Goal: Task Accomplishment & Management: Manage account settings

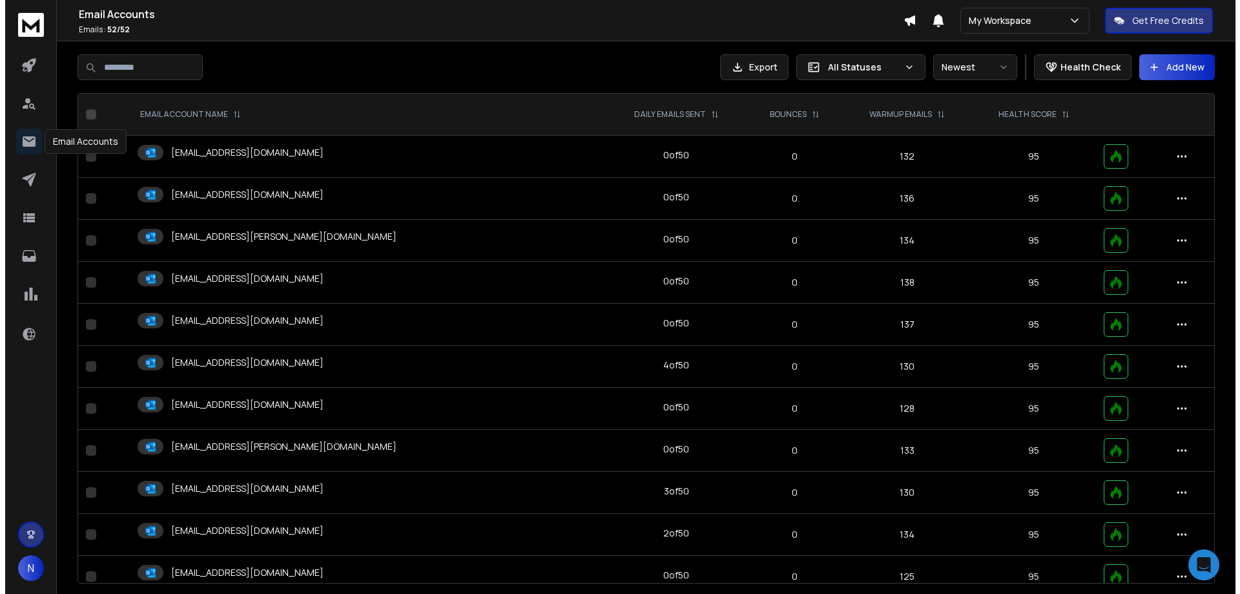
scroll to position [972, 0]
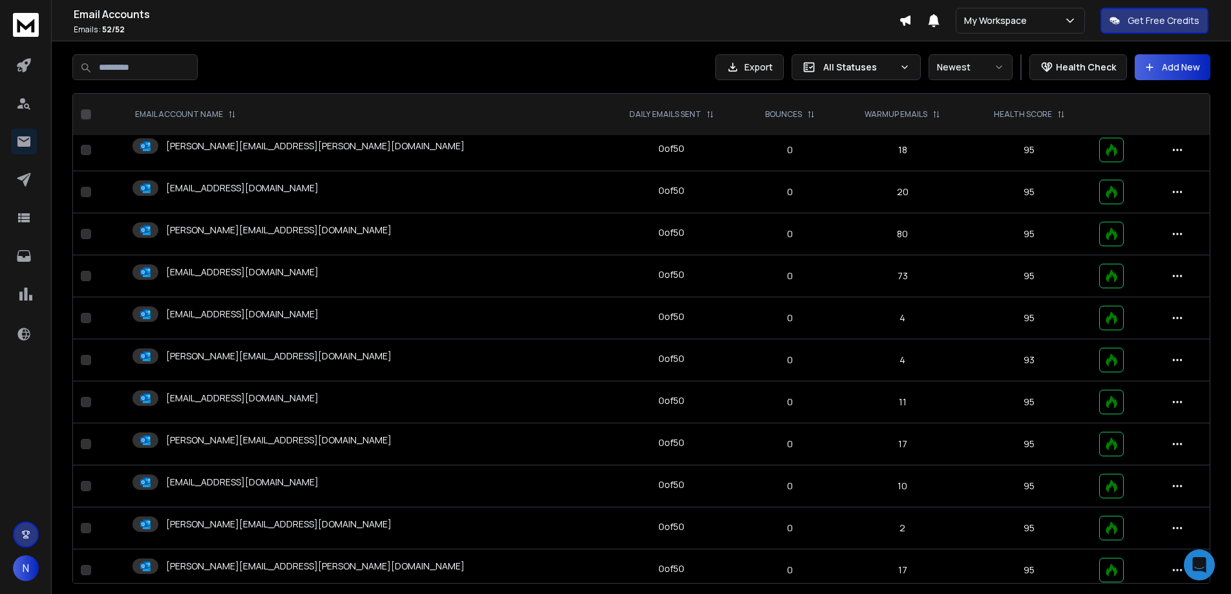
click at [1175, 62] on button "Add New" at bounding box center [1172, 67] width 76 height 26
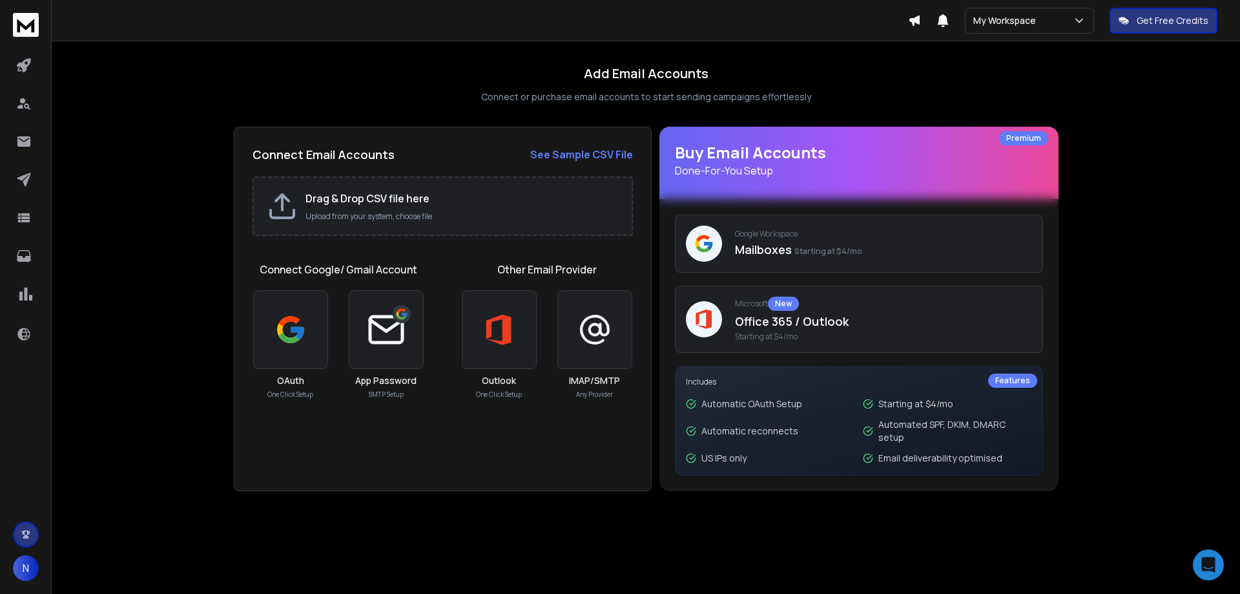
click at [489, 329] on icon at bounding box center [498, 329] width 25 height 30
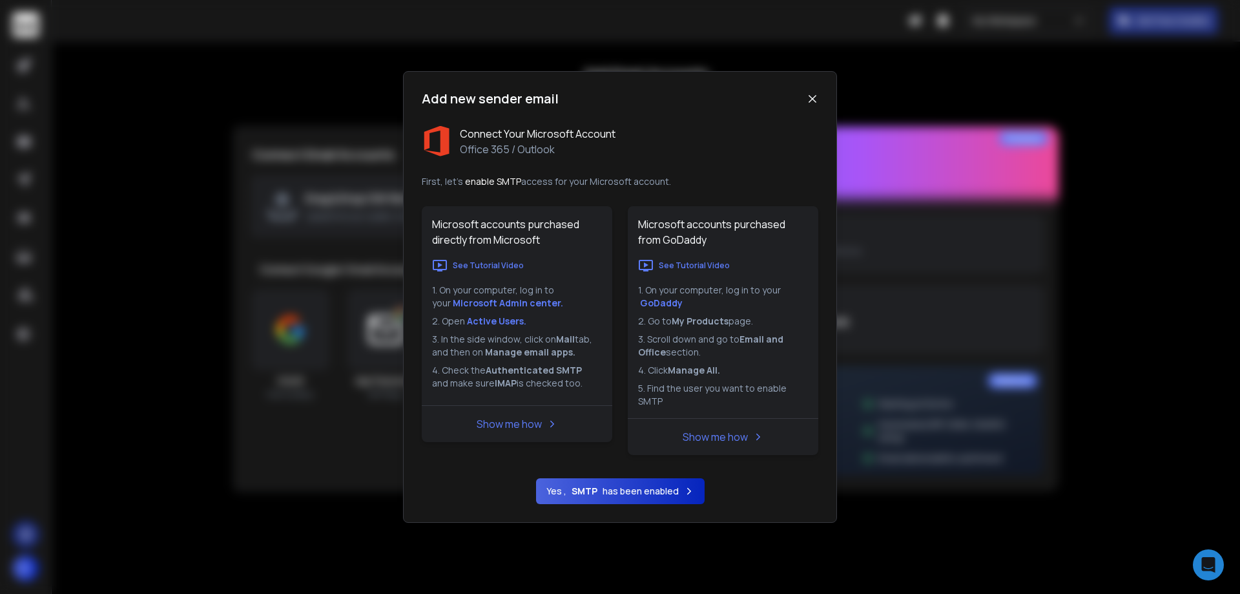
drag, startPoint x: 426, startPoint y: 185, endPoint x: 724, endPoint y: 188, distance: 297.8
click at [724, 188] on p "First, let's enable SMTP access for your Microsoft account." at bounding box center [620, 181] width 397 height 13
click at [605, 490] on button "Yes , SMTP has been enabled" at bounding box center [620, 491] width 169 height 26
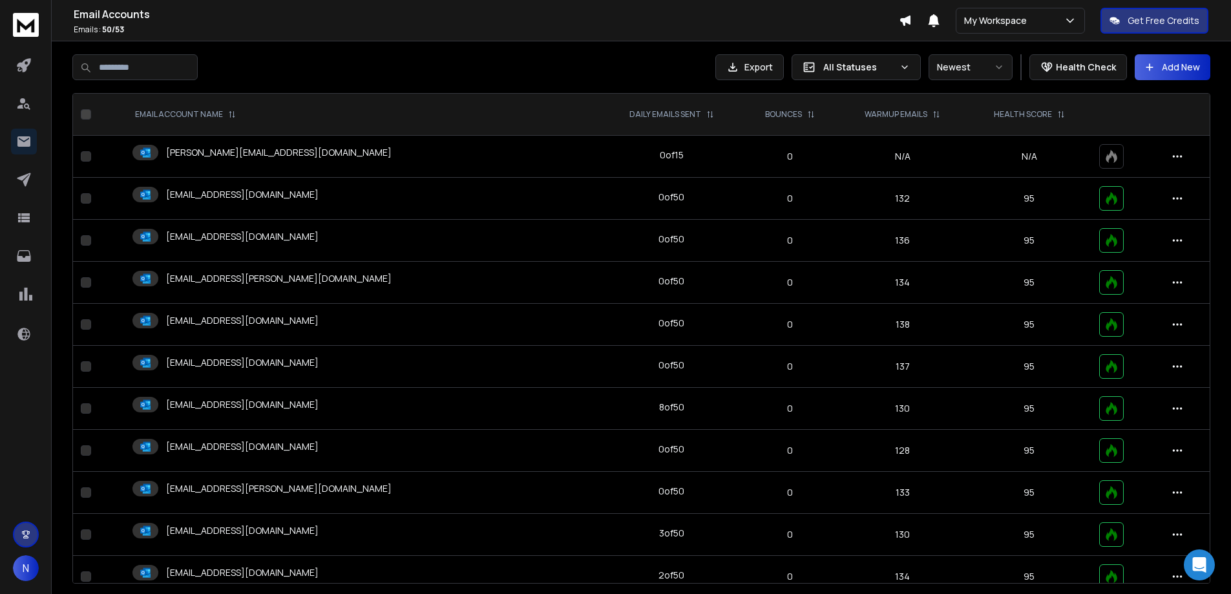
click at [1161, 65] on button "Add New" at bounding box center [1172, 67] width 76 height 26
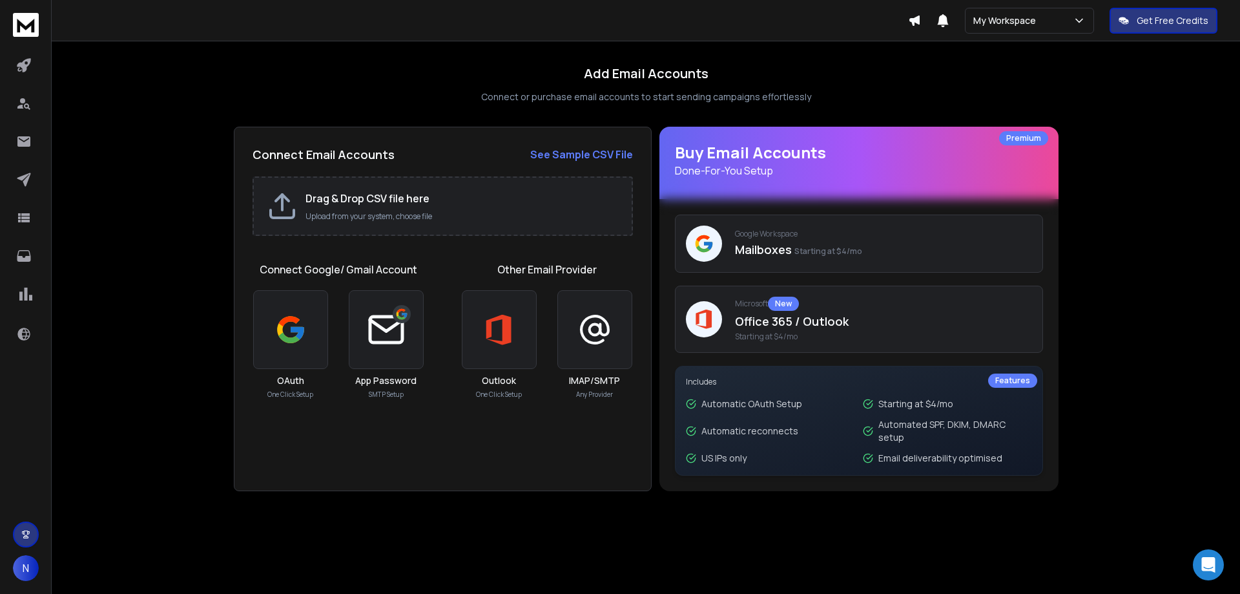
click at [486, 343] on div at bounding box center [499, 329] width 32 height 36
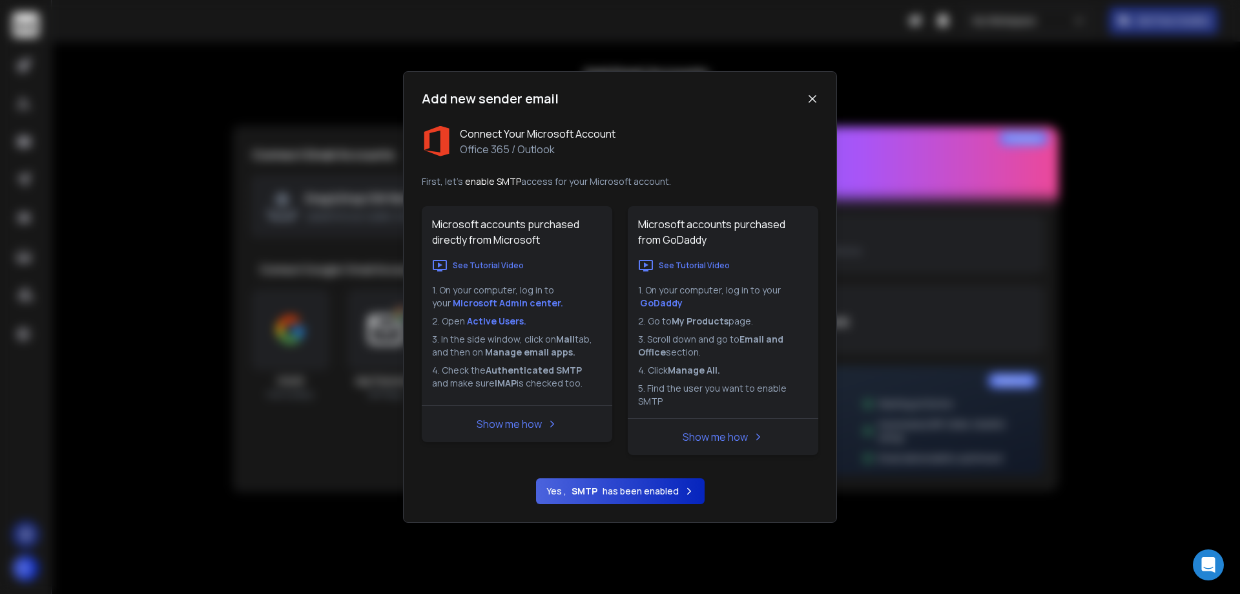
click at [602, 500] on div "Add new sender email Connect Your Microsoft Account Office 365 / Outlook First,…" at bounding box center [620, 297] width 434 height 452
click at [594, 494] on button "Yes , SMTP has been enabled" at bounding box center [620, 491] width 169 height 26
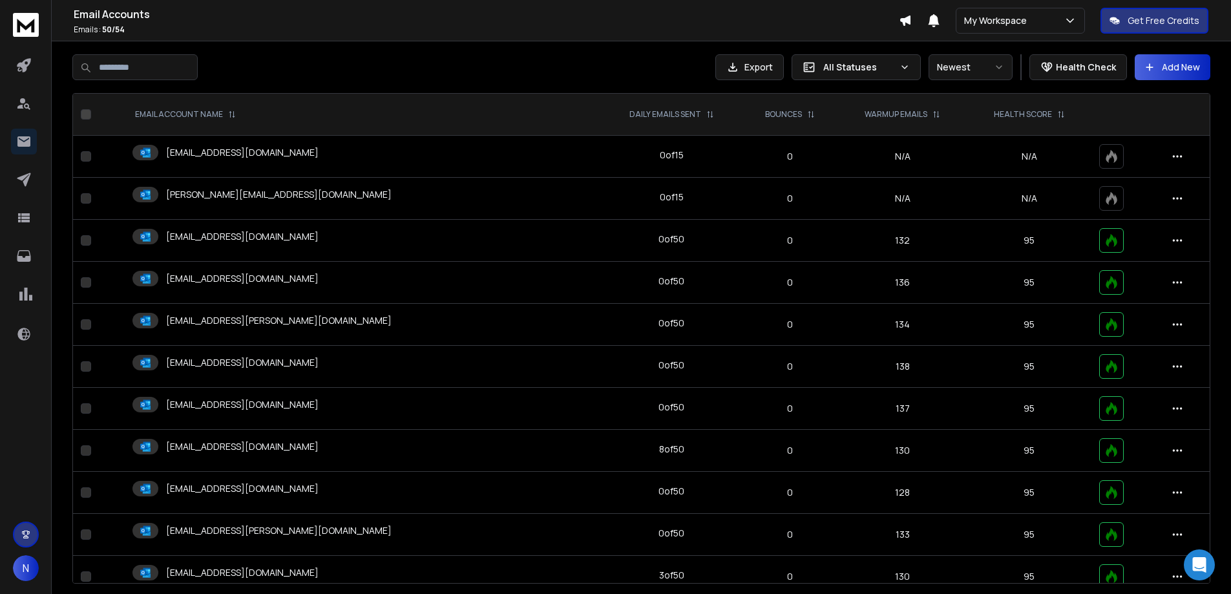
click at [1172, 67] on button "Add New" at bounding box center [1172, 67] width 76 height 26
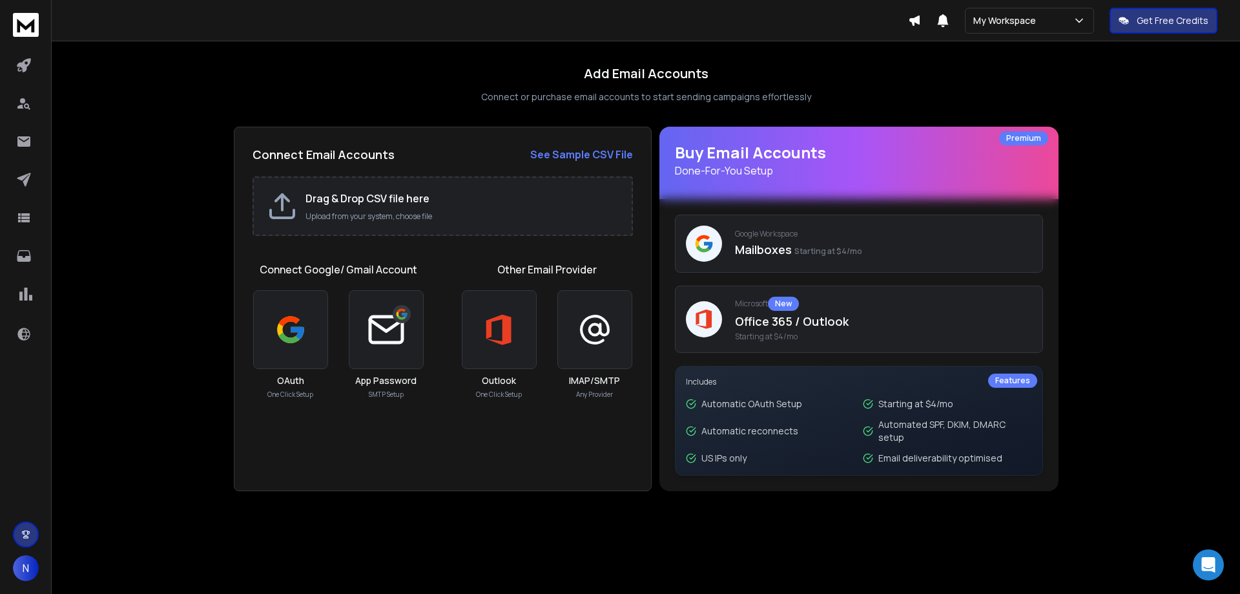
click at [499, 324] on icon at bounding box center [499, 330] width 30 height 30
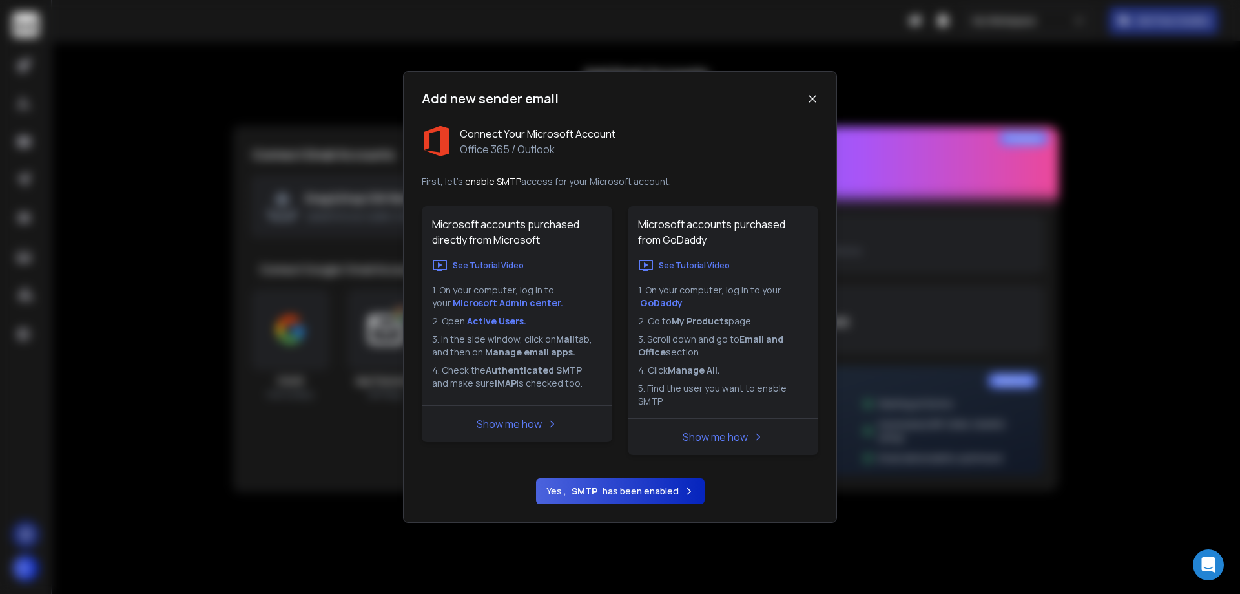
click at [606, 486] on button "Yes , SMTP has been enabled" at bounding box center [620, 491] width 169 height 26
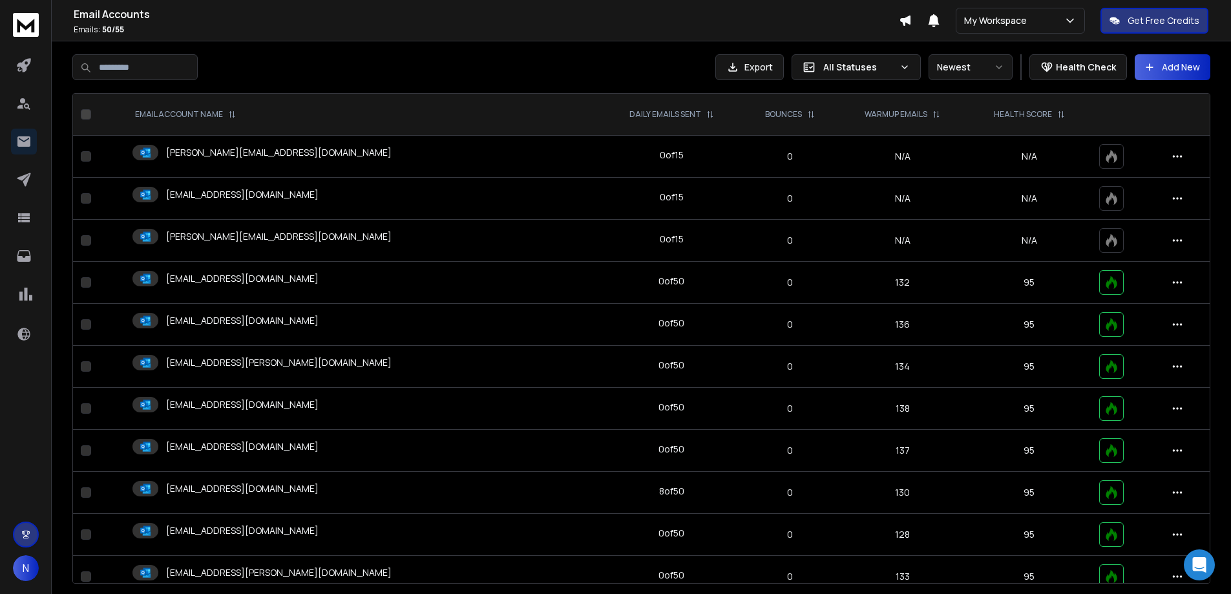
click at [1179, 70] on button "Add New" at bounding box center [1172, 67] width 76 height 26
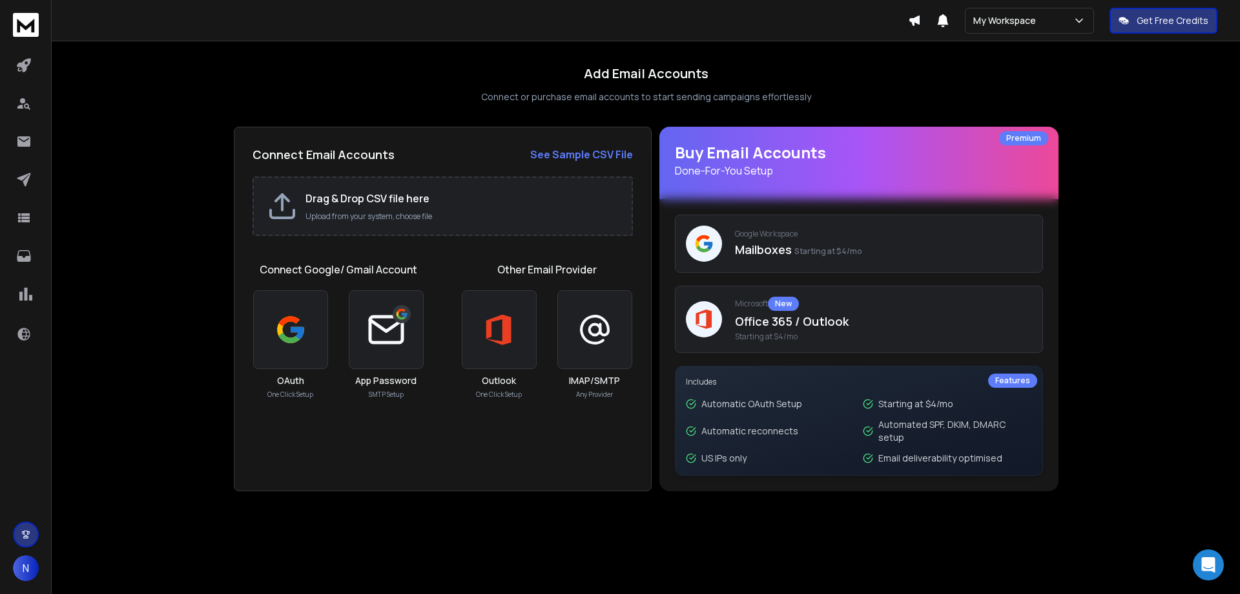
click at [503, 347] on div at bounding box center [499, 329] width 32 height 36
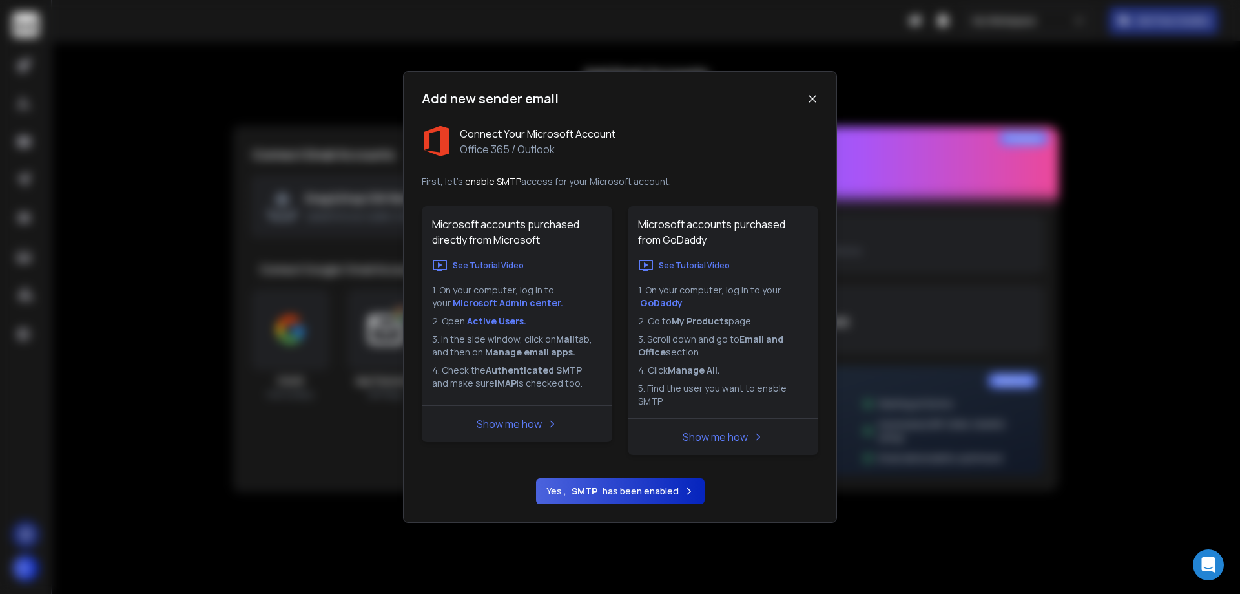
click at [545, 488] on button "Yes , SMTP has been enabled" at bounding box center [620, 491] width 169 height 26
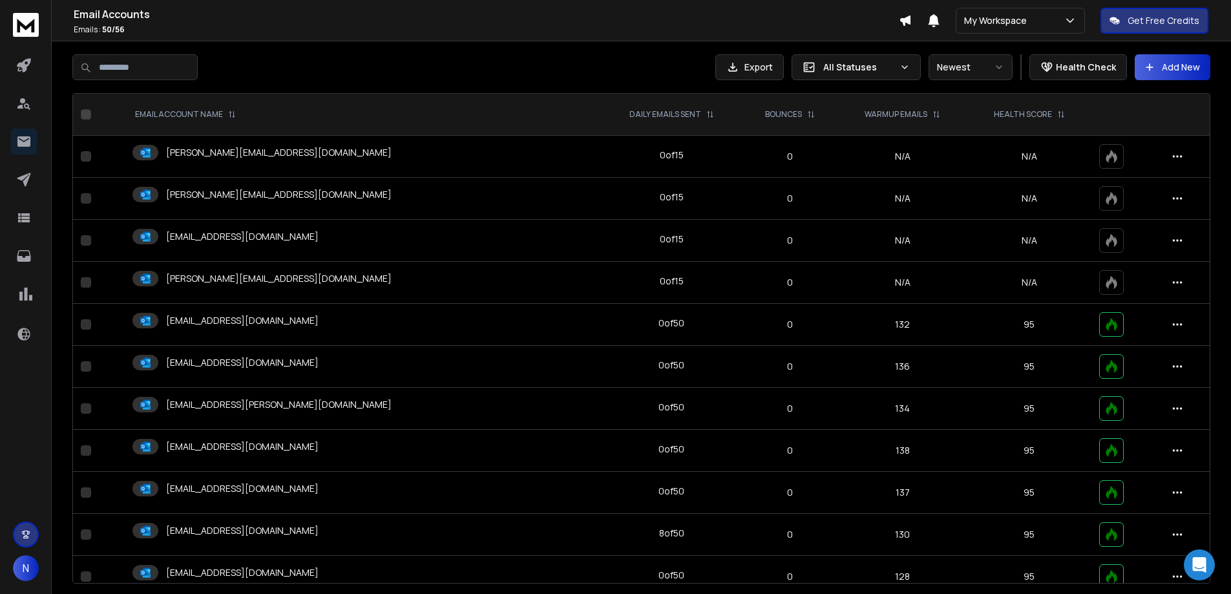
click at [1170, 68] on button "Add New" at bounding box center [1172, 67] width 76 height 26
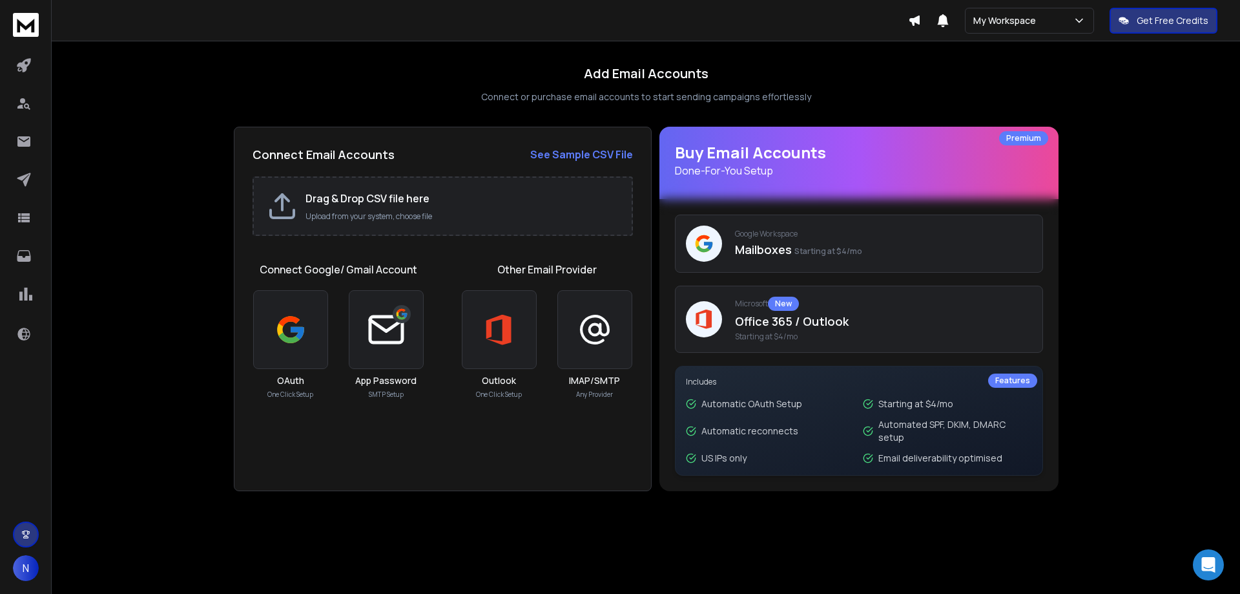
click at [506, 347] on div at bounding box center [499, 329] width 32 height 36
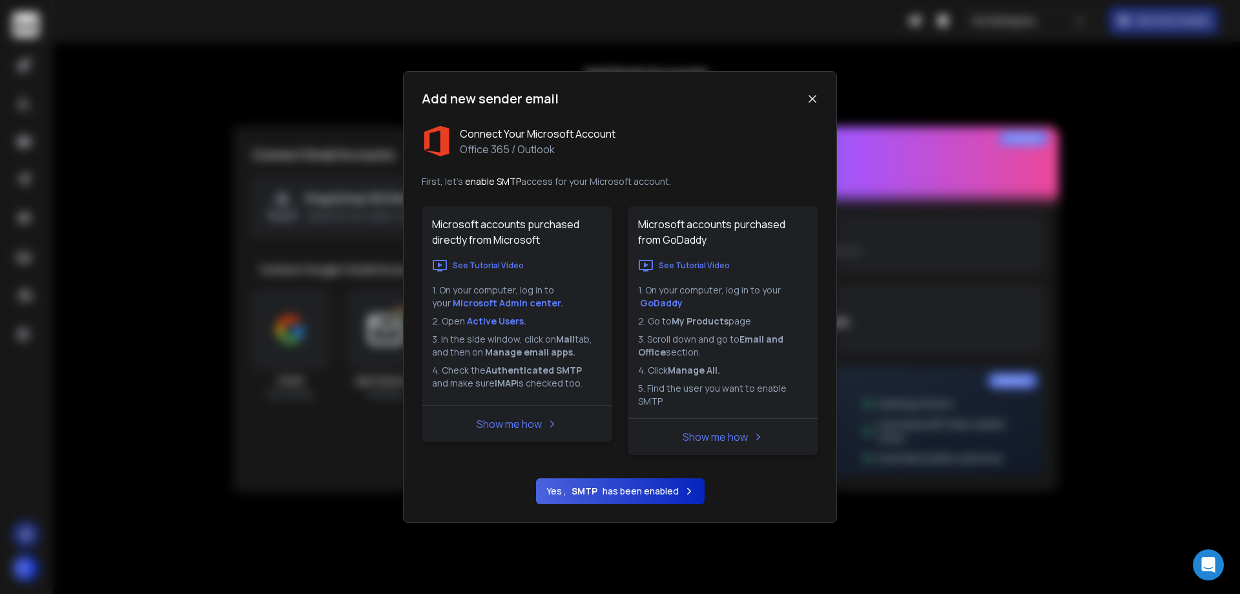
click at [623, 478] on button "Yes , SMTP has been enabled" at bounding box center [620, 491] width 169 height 26
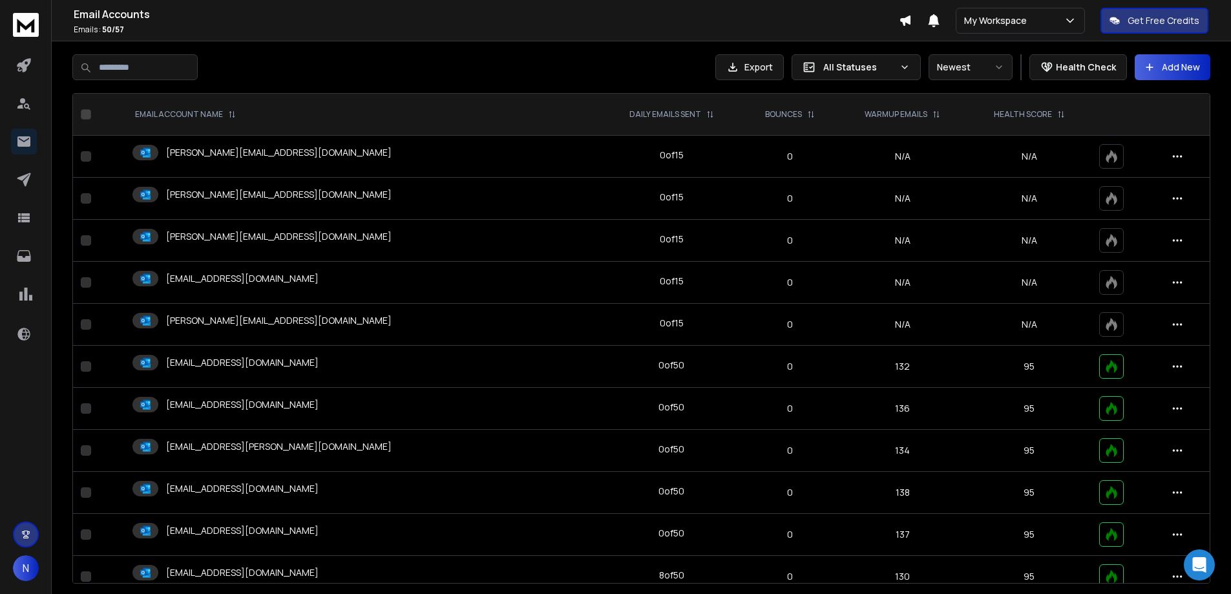
click at [87, 324] on button "button" at bounding box center [86, 324] width 10 height 10
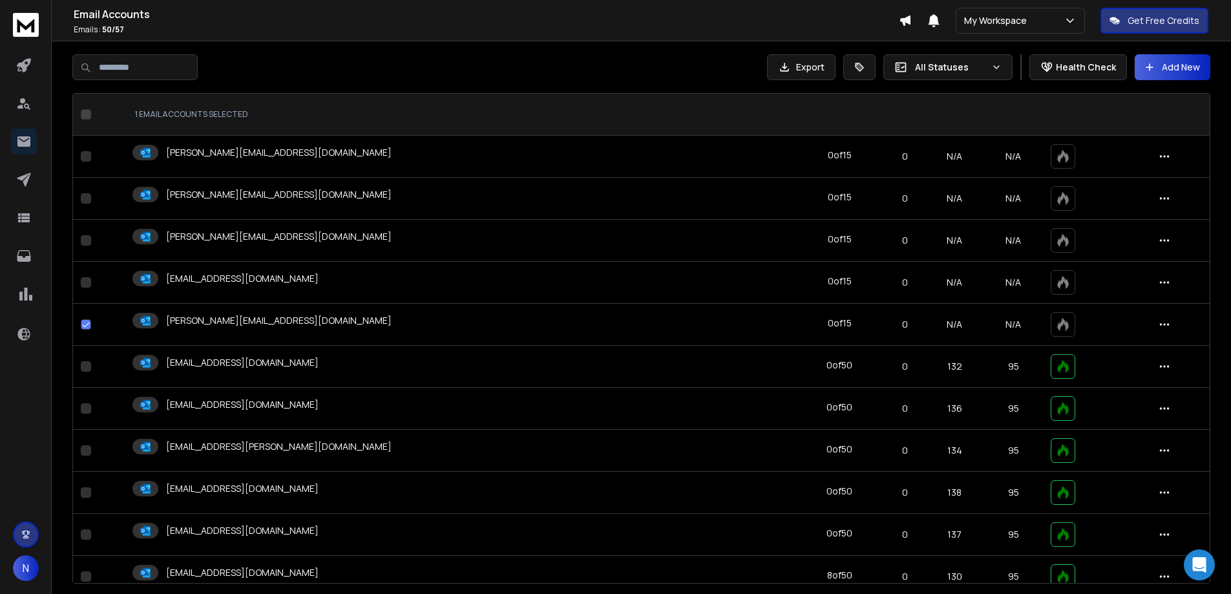
click at [85, 284] on button "button" at bounding box center [86, 282] width 10 height 10
click at [85, 240] on button "button" at bounding box center [86, 240] width 10 height 10
click at [86, 195] on button "button" at bounding box center [86, 198] width 10 height 10
click at [85, 156] on button "button" at bounding box center [86, 156] width 10 height 10
click at [984, 68] on div "Actions" at bounding box center [940, 67] width 98 height 13
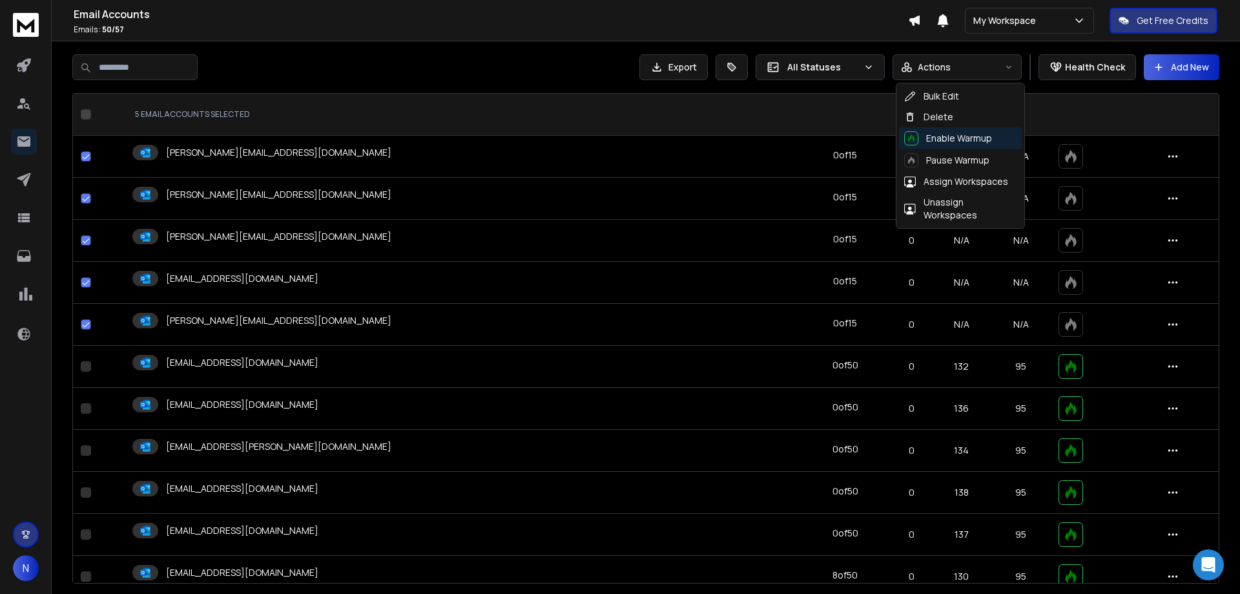
click at [957, 138] on div "Enable Warmup" at bounding box center [948, 138] width 88 height 14
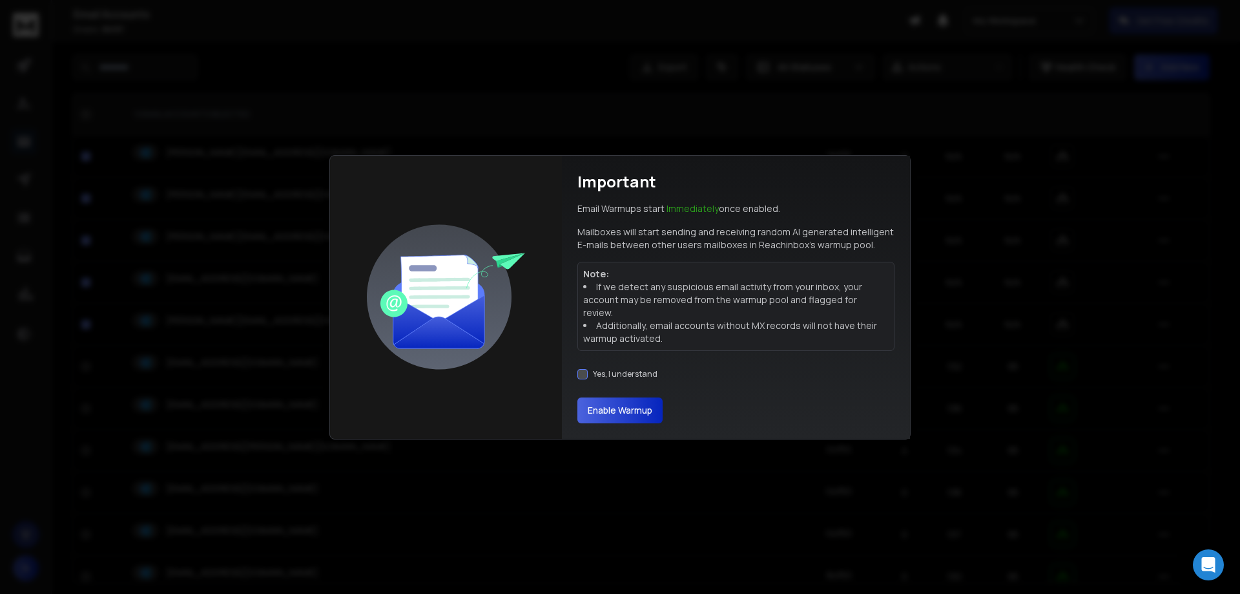
click at [620, 369] on label "Yes, I understand" at bounding box center [625, 374] width 65 height 10
click at [583, 369] on button "Yes, I understand" at bounding box center [582, 374] width 10 height 10
click at [599, 408] on button "Enable Warmup" at bounding box center [619, 410] width 85 height 26
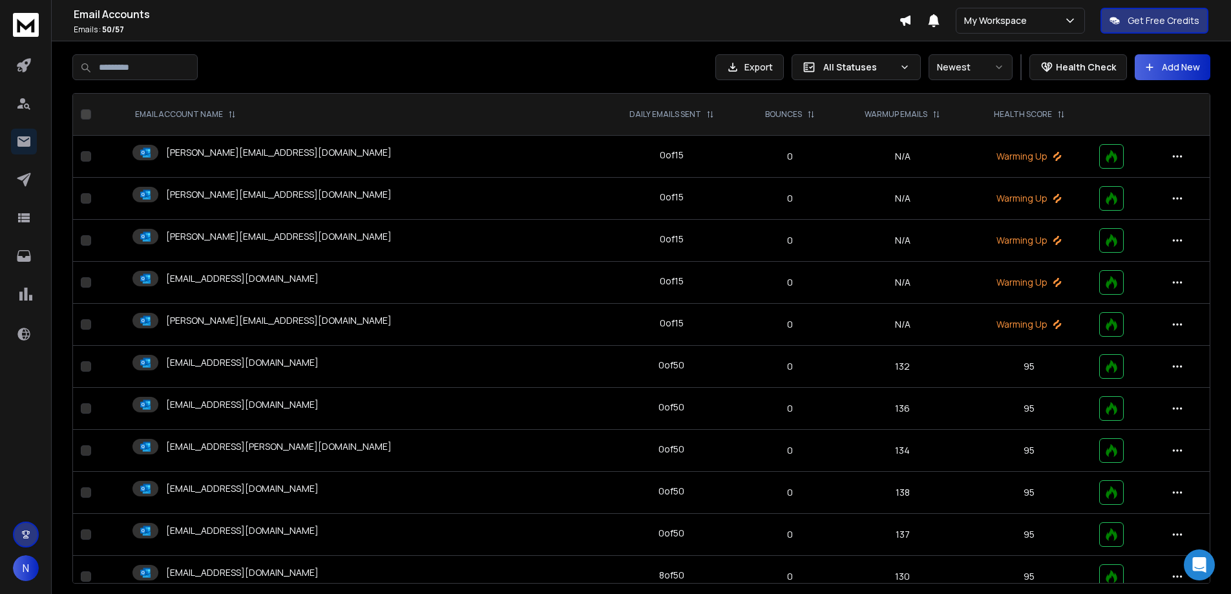
click at [86, 326] on button "button" at bounding box center [86, 324] width 10 height 10
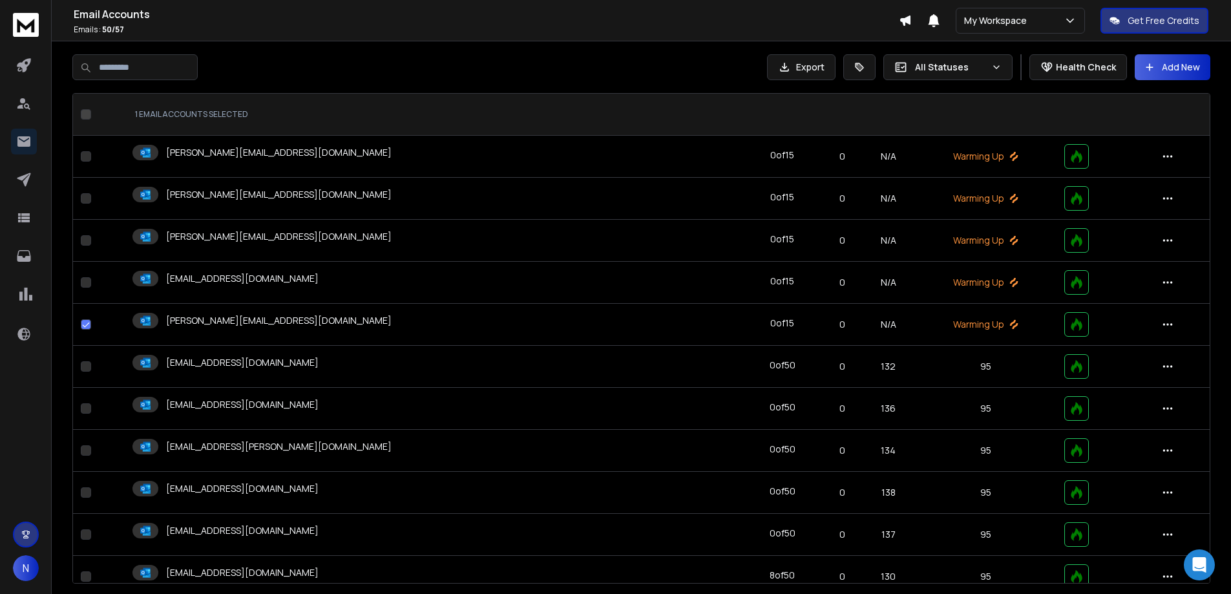
click at [83, 284] on button "button" at bounding box center [86, 282] width 10 height 10
click at [85, 242] on button "button" at bounding box center [86, 240] width 10 height 10
click at [83, 196] on button "button" at bounding box center [86, 198] width 10 height 10
click at [80, 157] on td at bounding box center [99, 157] width 52 height 42
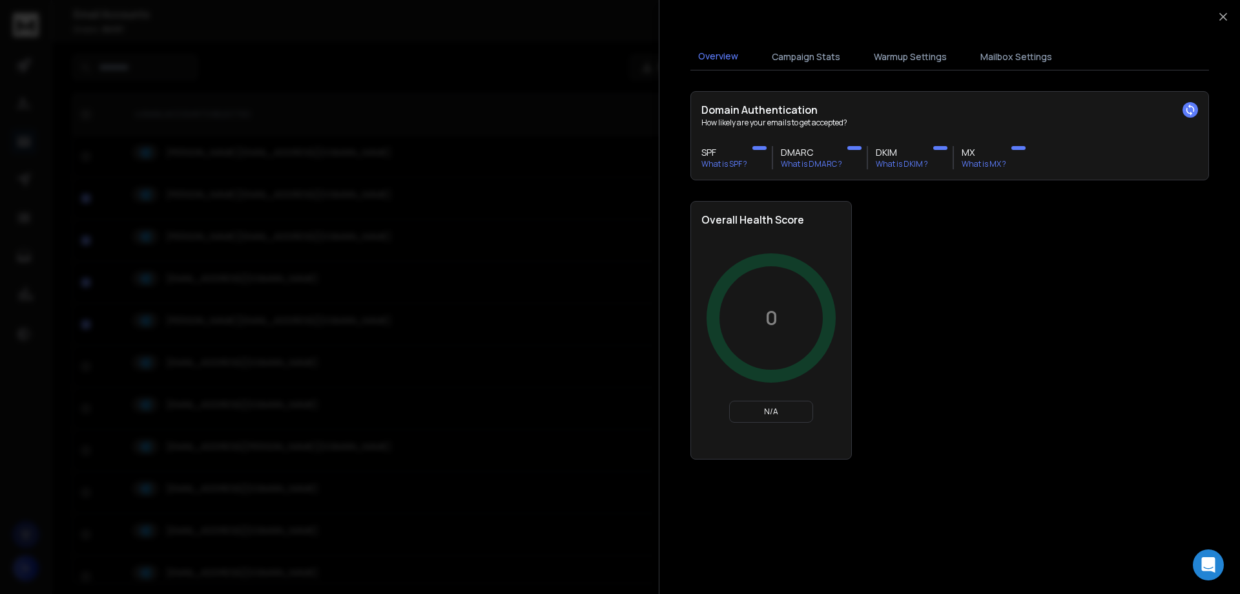
click at [555, 150] on div at bounding box center [620, 297] width 1240 height 594
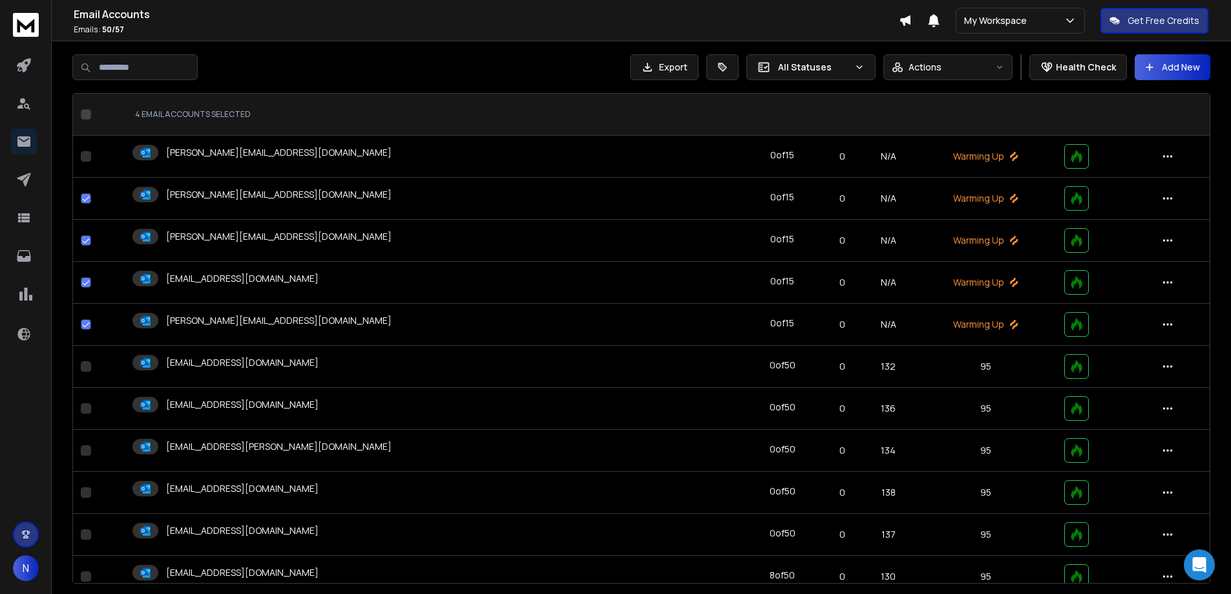
click at [89, 156] on button "button" at bounding box center [86, 156] width 10 height 10
click at [925, 67] on p "Actions" at bounding box center [924, 67] width 33 height 13
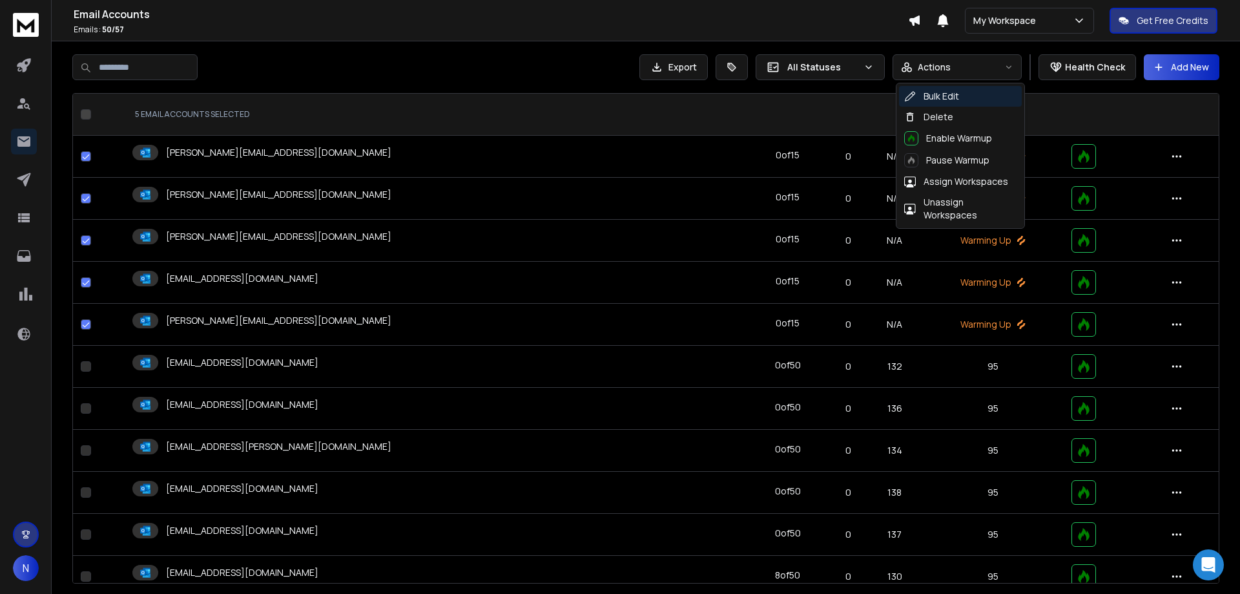
click at [930, 92] on div "Bulk Edit" at bounding box center [931, 96] width 55 height 13
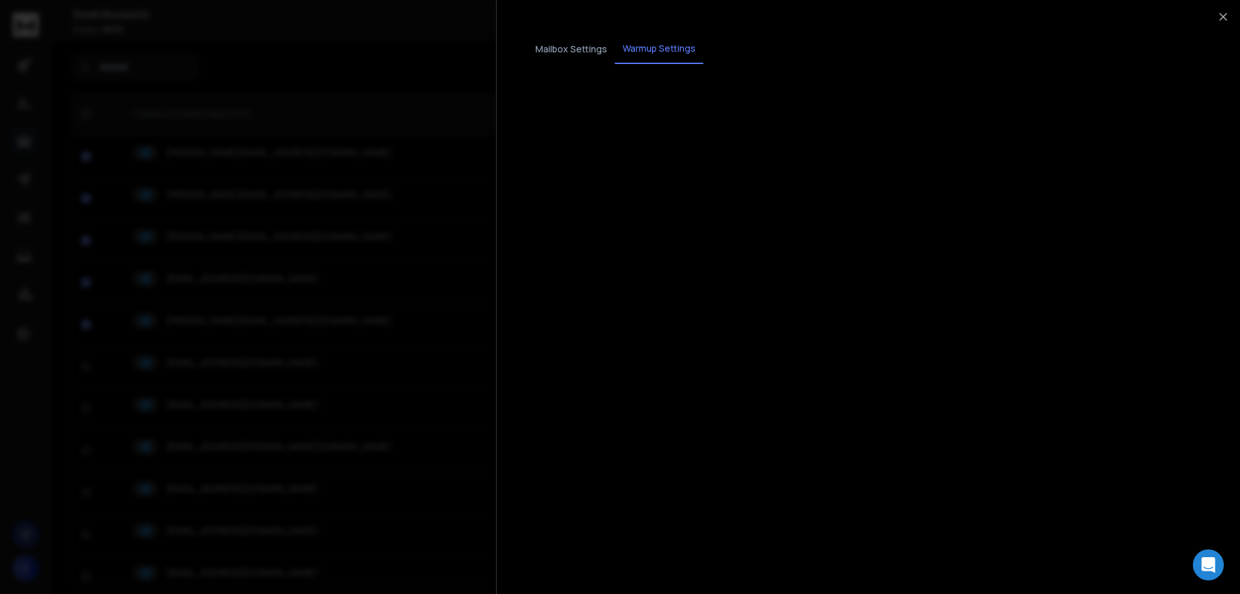
click at [656, 50] on button "Warmup Settings" at bounding box center [659, 49] width 88 height 30
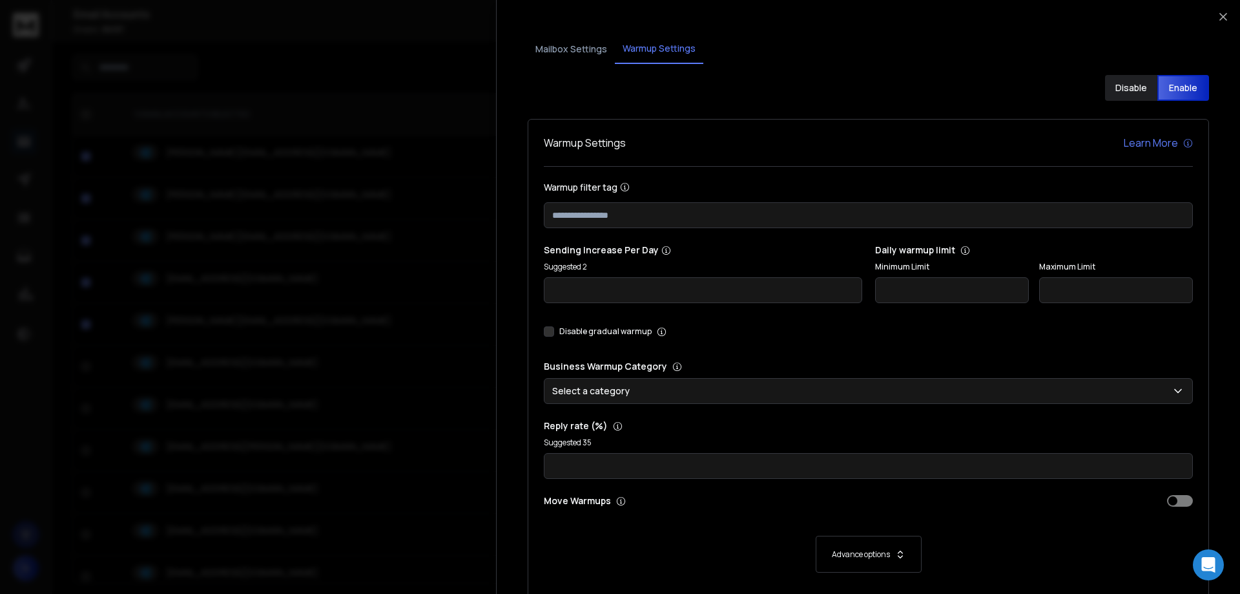
click at [634, 293] on input "number" at bounding box center [703, 290] width 318 height 26
type input "*"
click at [949, 293] on input "number" at bounding box center [952, 290] width 154 height 26
type input "**"
click at [1125, 289] on input "number" at bounding box center [1116, 290] width 154 height 26
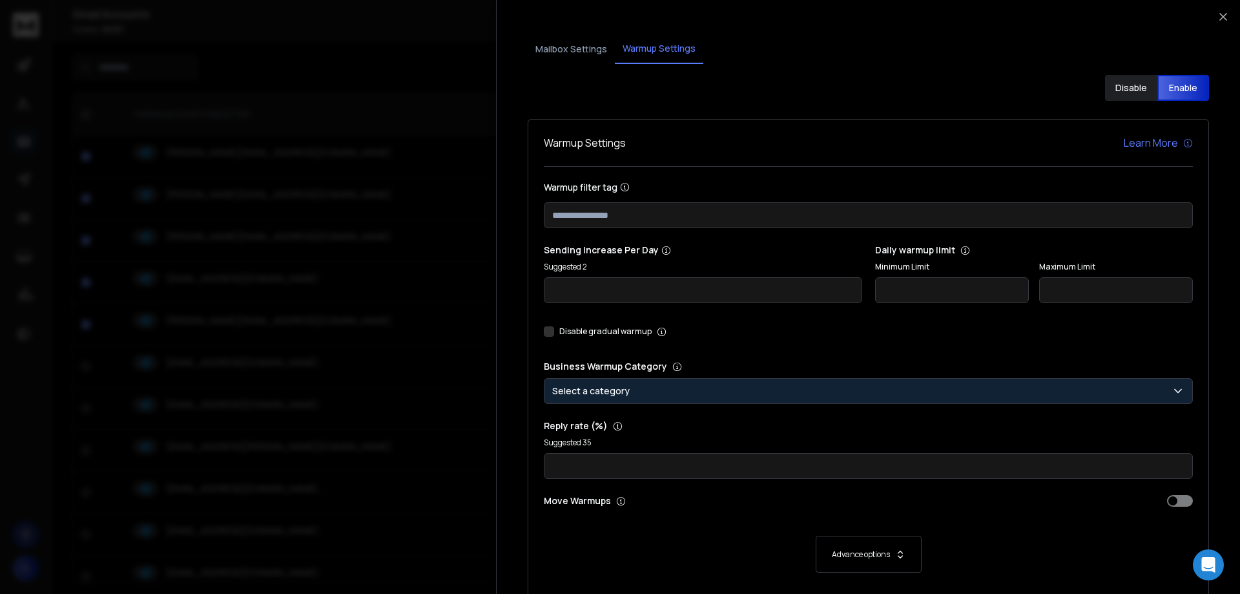
type input "**"
click at [674, 393] on div "Select a category" at bounding box center [868, 390] width 632 height 13
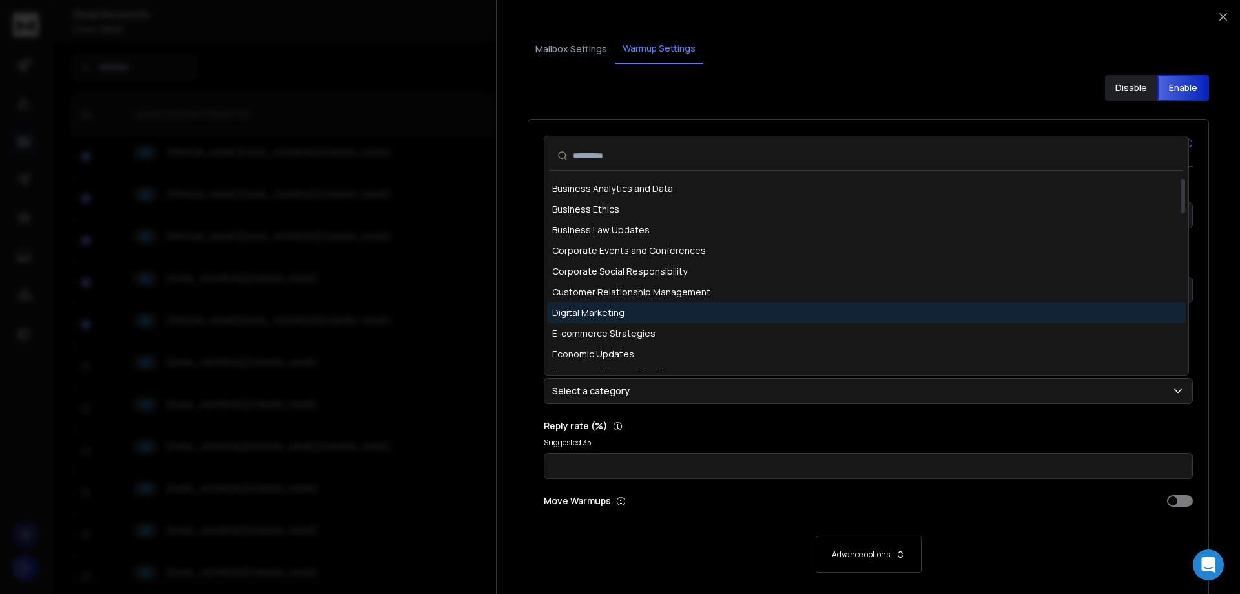
click at [644, 311] on div "Digital Marketing" at bounding box center [866, 312] width 639 height 21
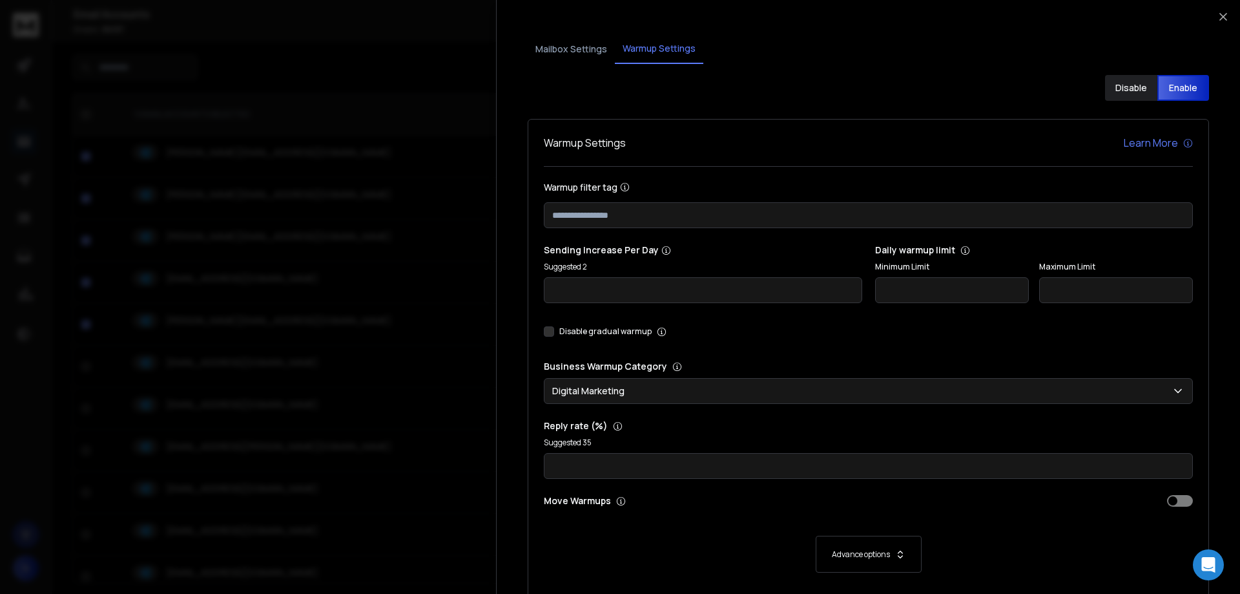
scroll to position [65, 0]
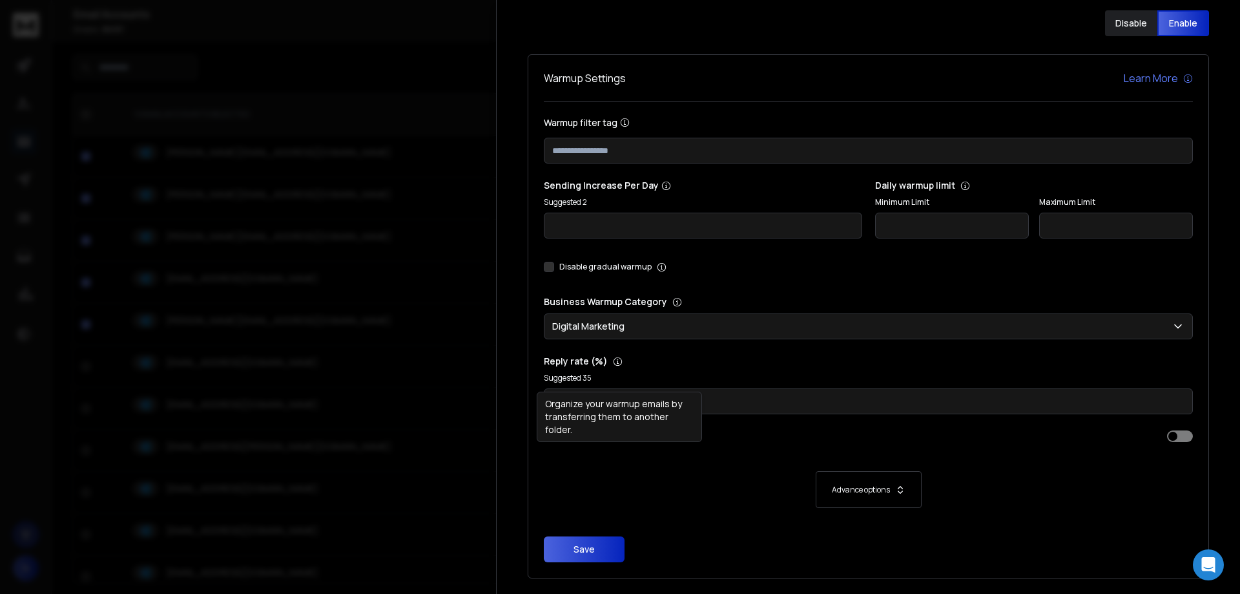
click at [607, 400] on div "Organize your warmup emails by transferring them to another folder." at bounding box center [619, 416] width 165 height 50
click at [739, 476] on button "Advance options" at bounding box center [868, 489] width 623 height 37
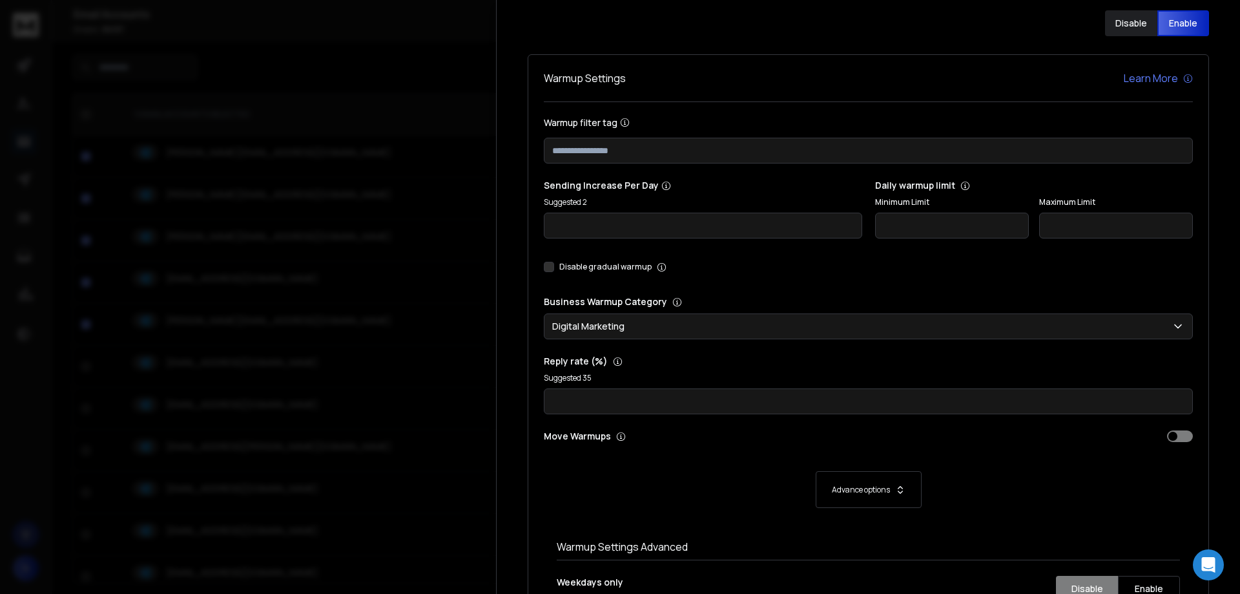
click at [651, 398] on input "number" at bounding box center [868, 401] width 649 height 26
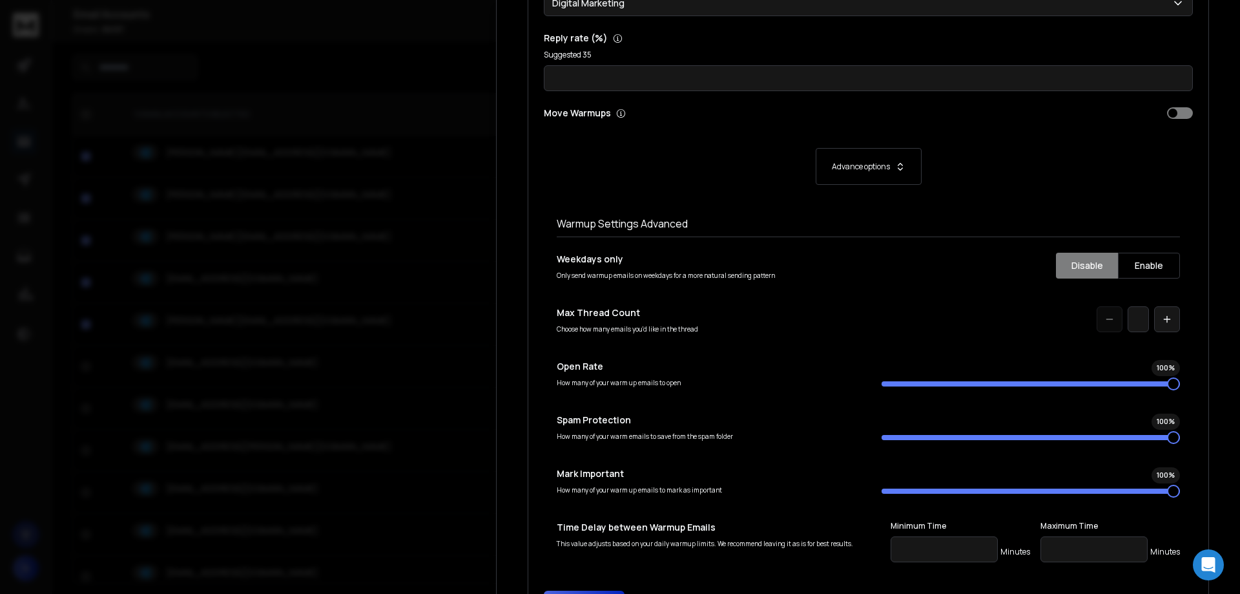
scroll to position [462, 0]
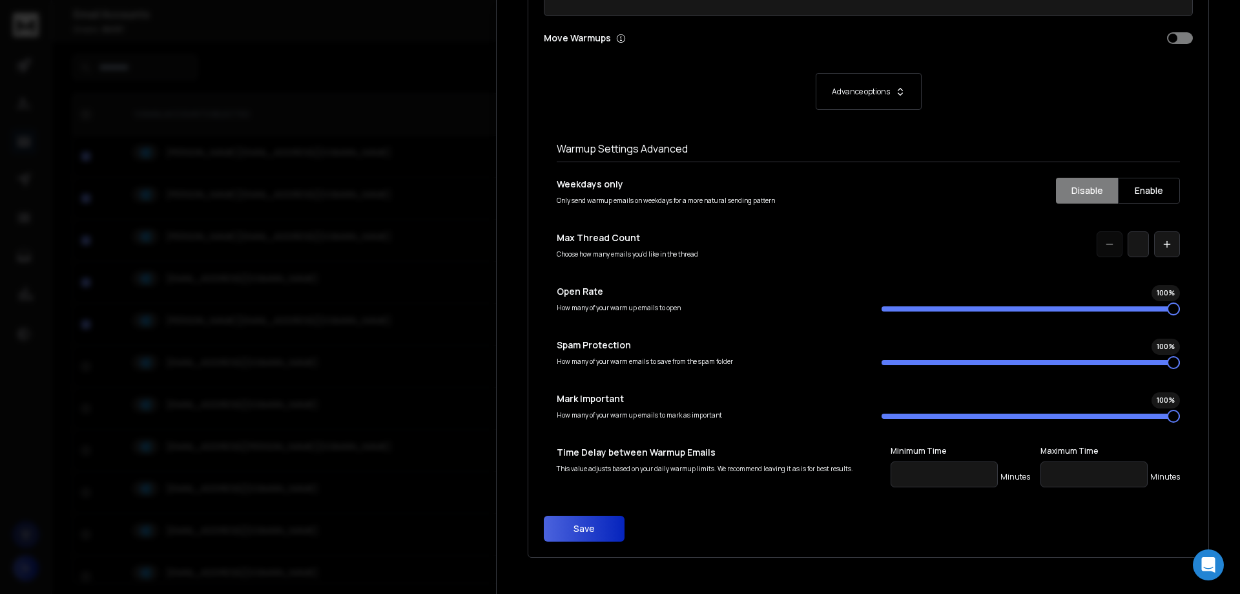
type input "**"
click at [913, 479] on input "number" at bounding box center [944, 474] width 107 height 26
click at [559, 539] on button "Save" at bounding box center [584, 528] width 81 height 26
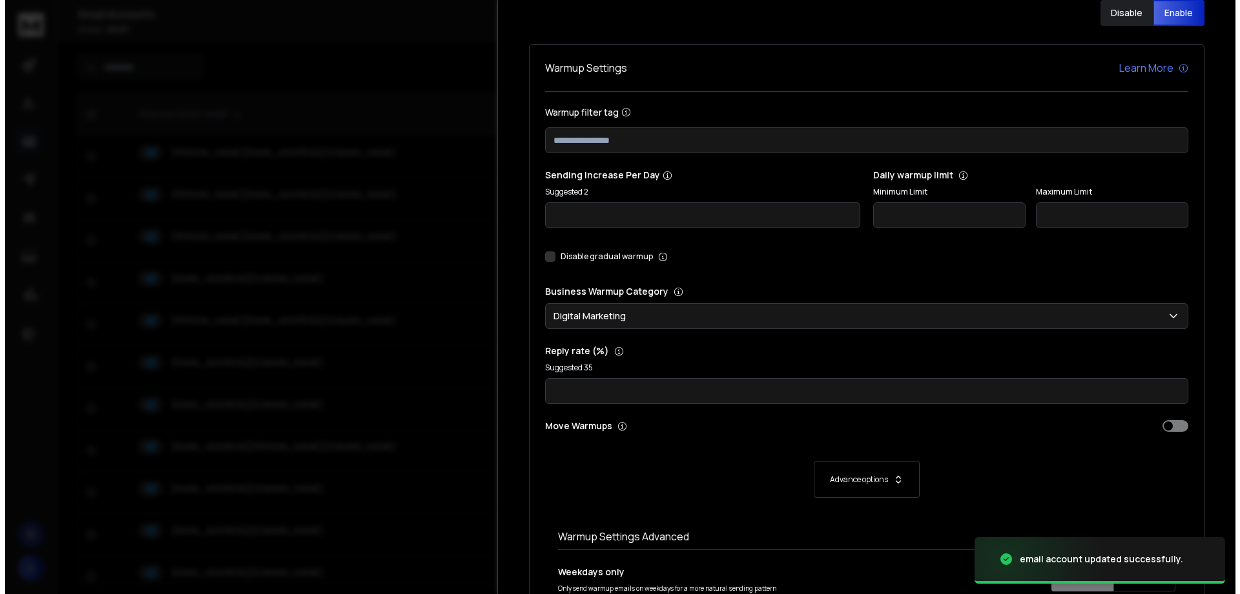
scroll to position [0, 0]
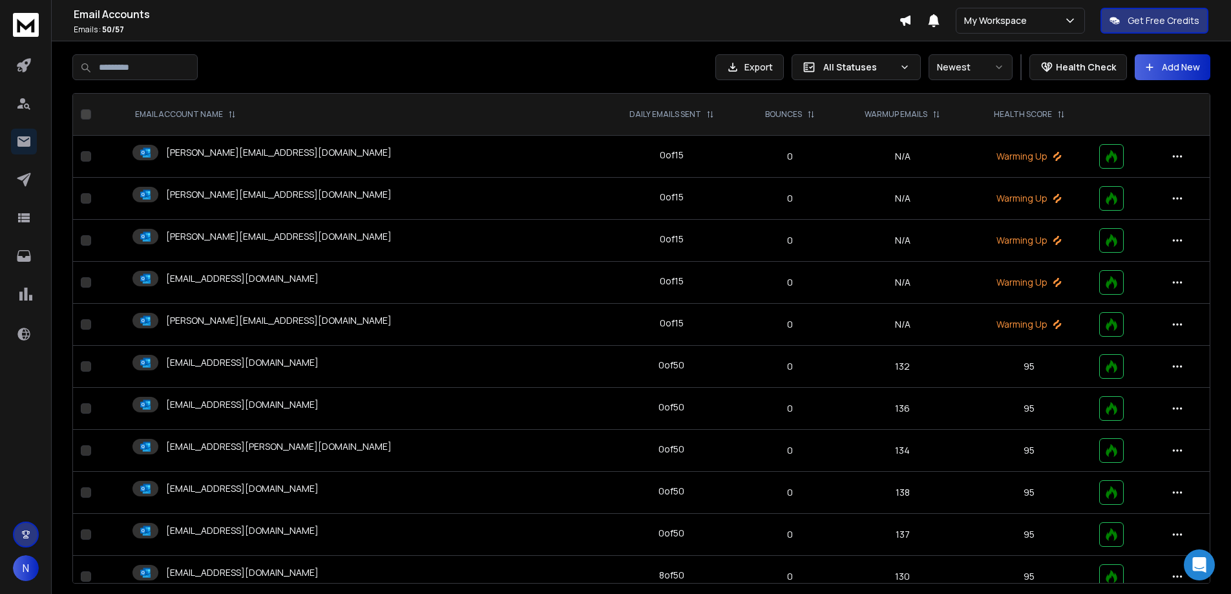
click at [90, 155] on button "button" at bounding box center [86, 156] width 10 height 10
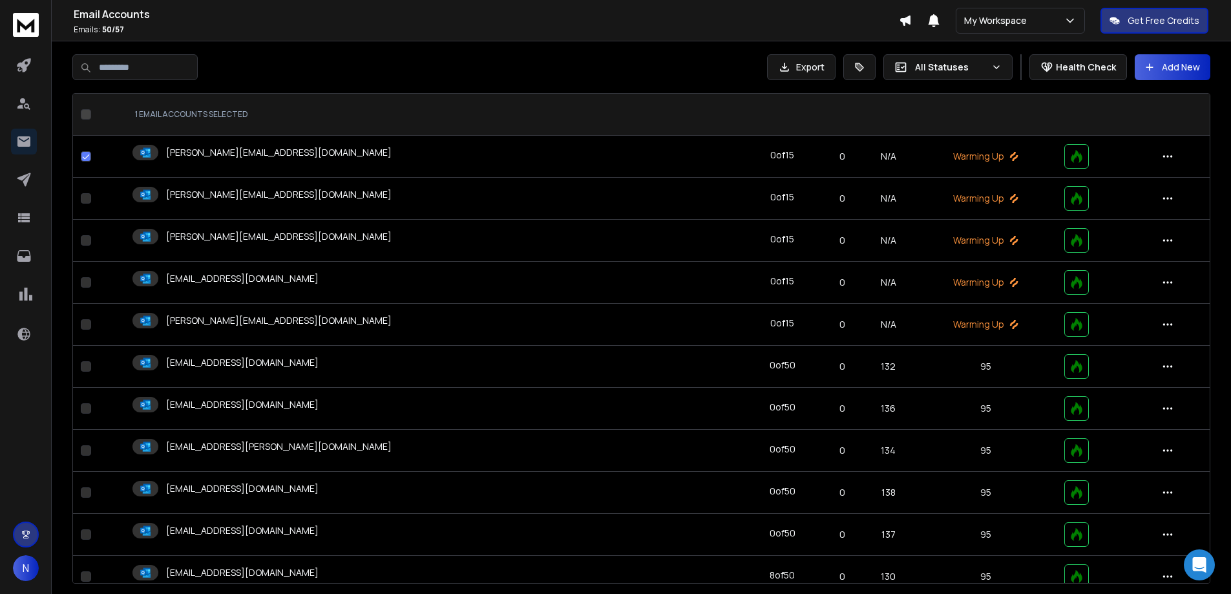
click at [82, 201] on button "button" at bounding box center [86, 198] width 10 height 10
click at [83, 242] on button "button" at bounding box center [86, 240] width 10 height 10
click at [85, 276] on td at bounding box center [99, 283] width 52 height 42
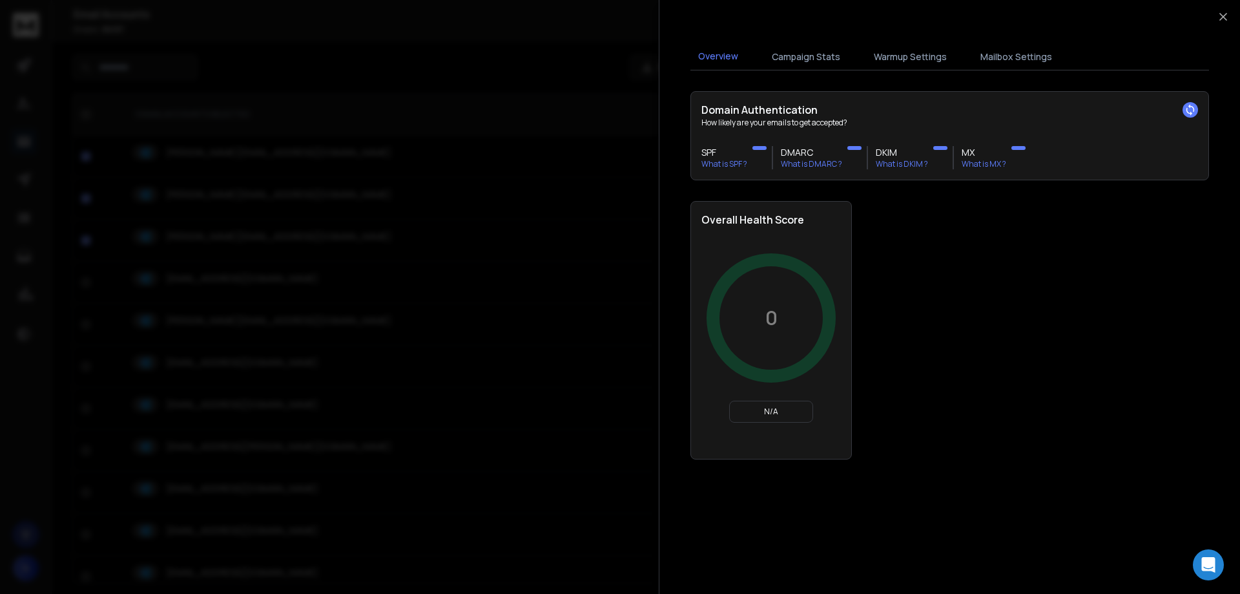
click at [218, 279] on div at bounding box center [620, 297] width 1240 height 594
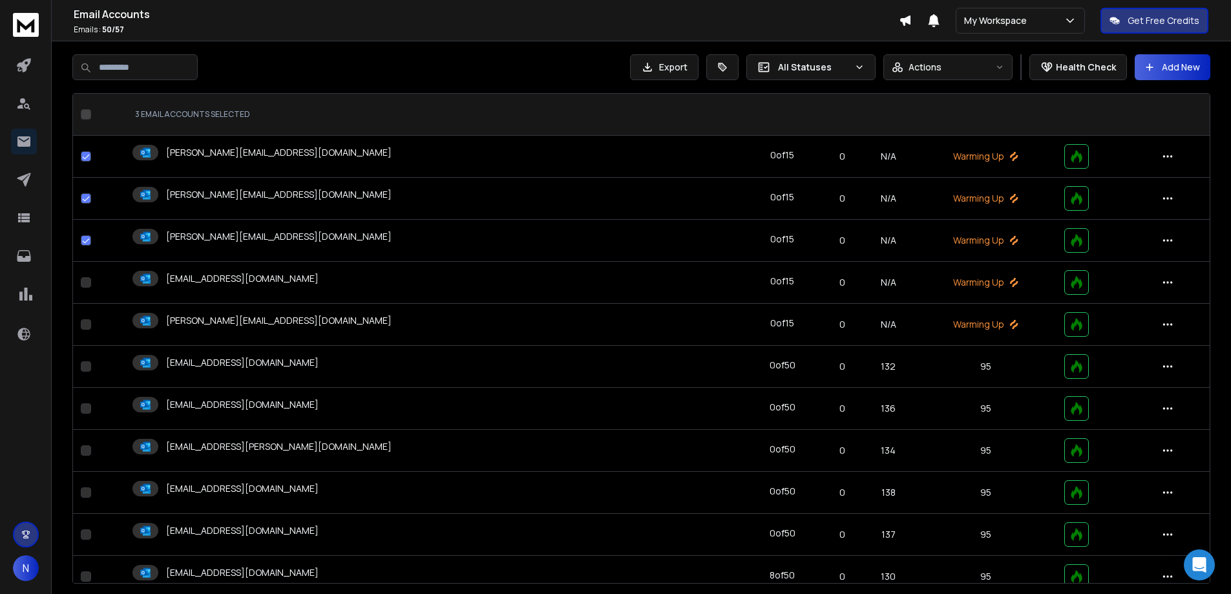
click at [83, 284] on button "button" at bounding box center [86, 282] width 10 height 10
click at [79, 325] on td at bounding box center [99, 325] width 52 height 42
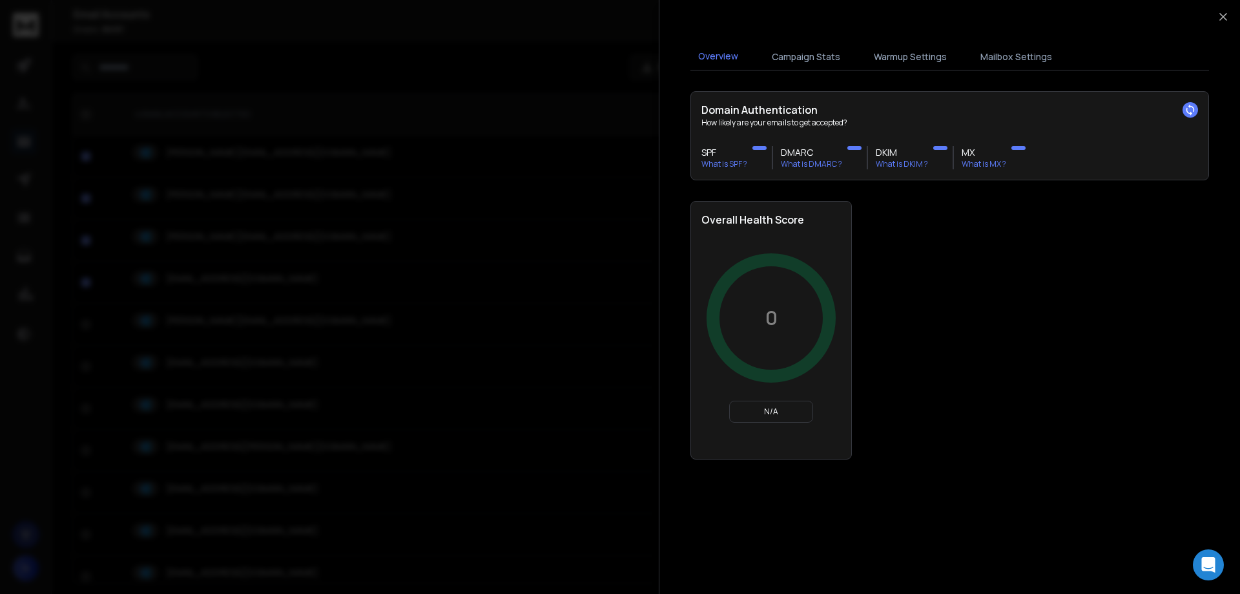
click at [323, 273] on div at bounding box center [620, 297] width 1240 height 594
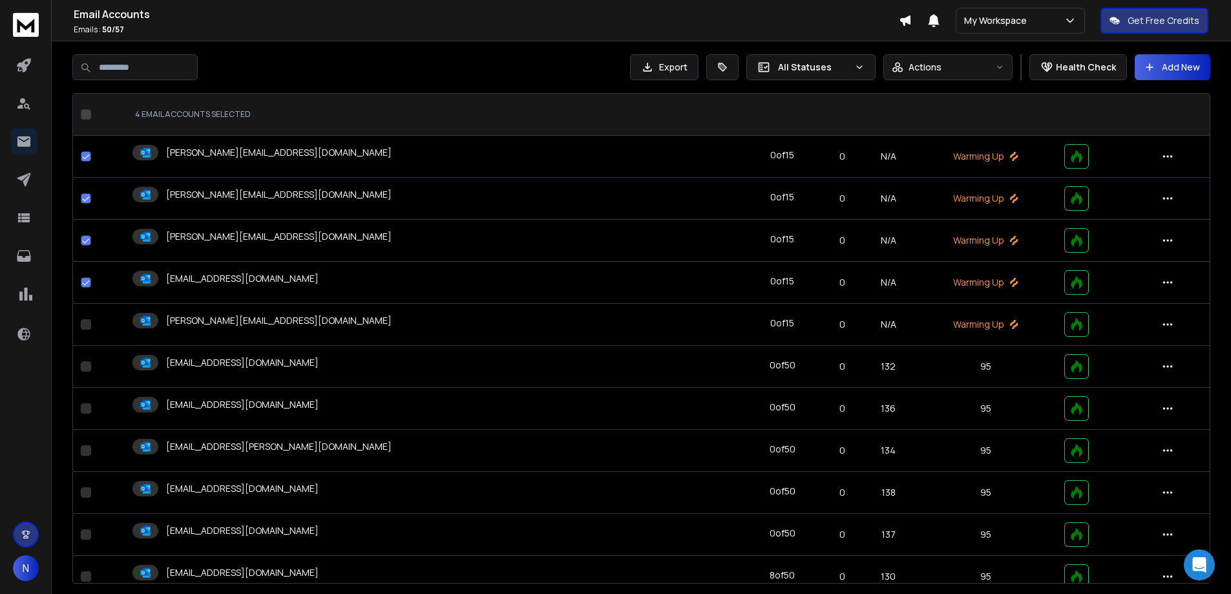
click at [89, 322] on button "button" at bounding box center [86, 324] width 10 height 10
click at [986, 63] on div "Actions" at bounding box center [940, 67] width 98 height 13
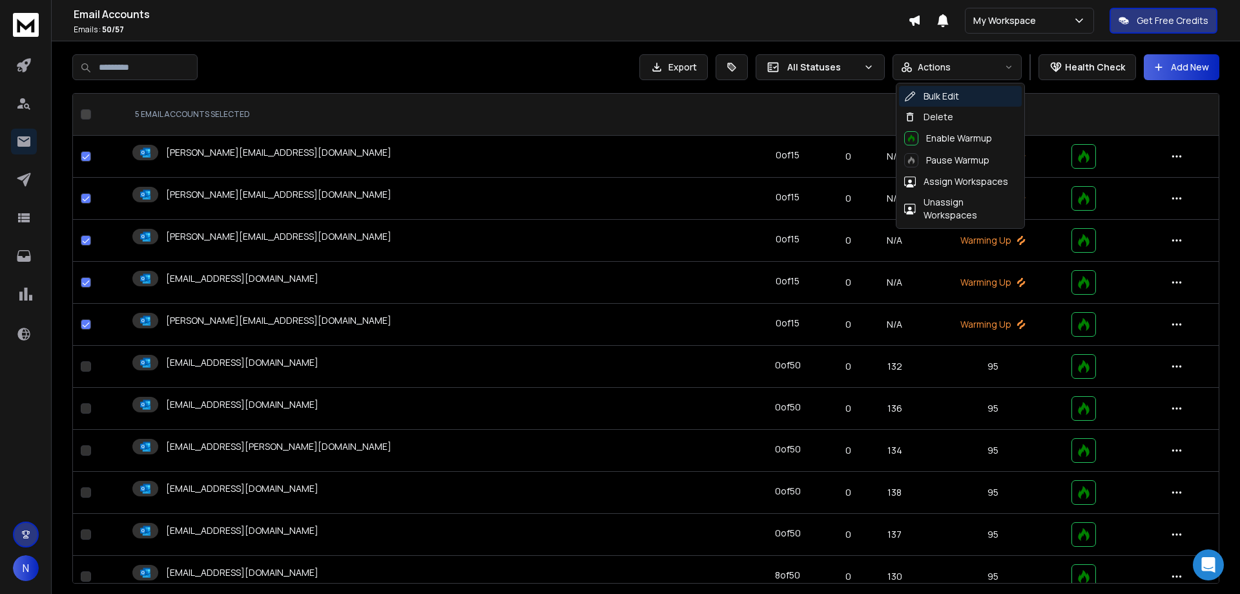
click at [959, 90] on div "Bulk Edit" at bounding box center [931, 96] width 55 height 13
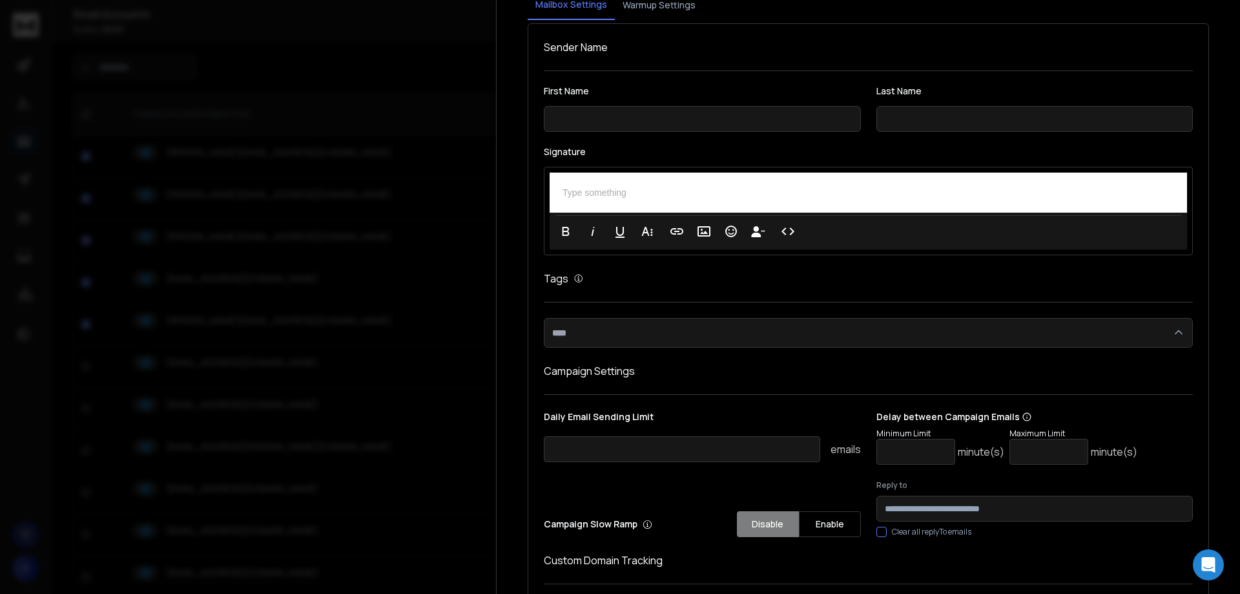
scroll to position [129, 0]
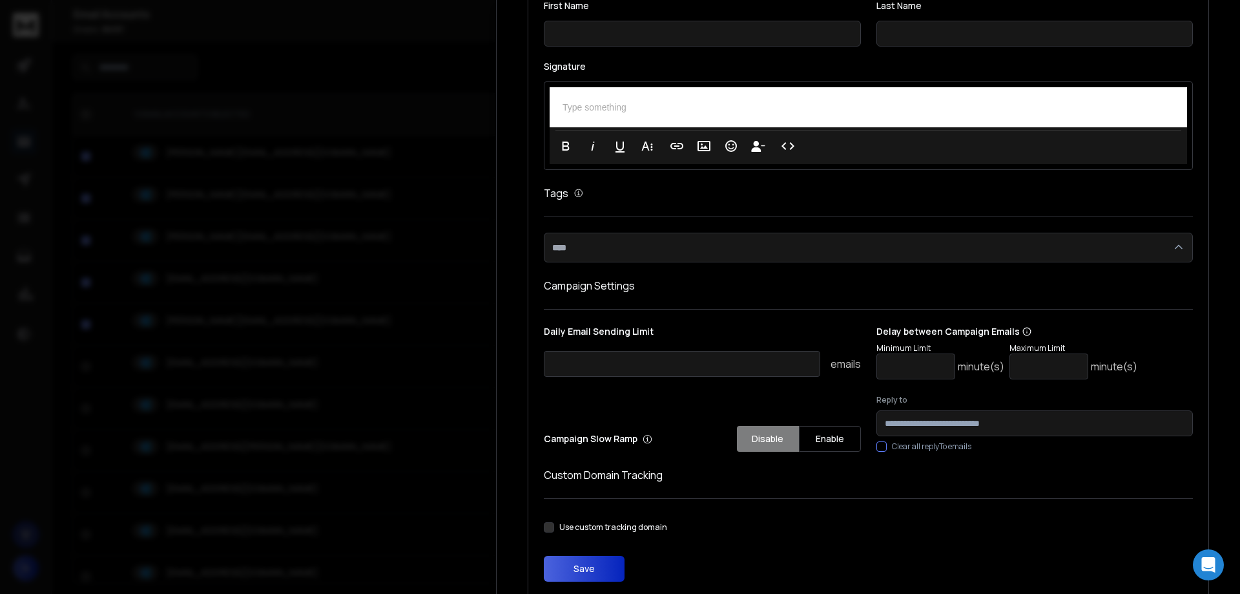
click at [621, 366] on input "number" at bounding box center [682, 364] width 276 height 26
type input "**"
click at [920, 367] on input "number" at bounding box center [916, 366] width 79 height 26
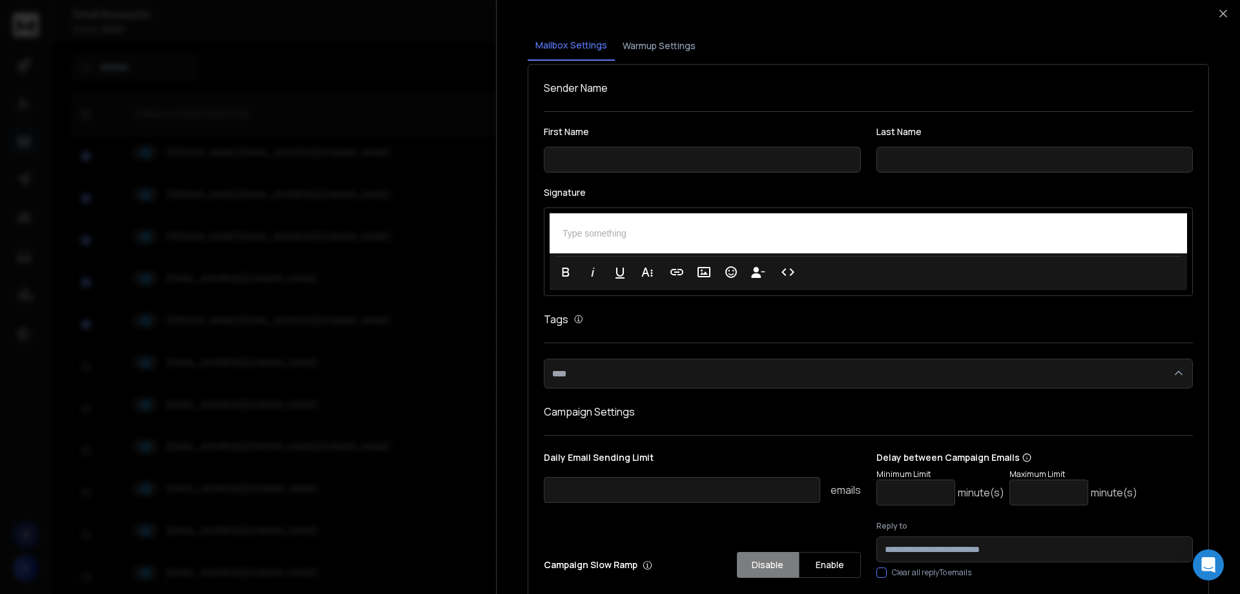
scroll to position [0, 0]
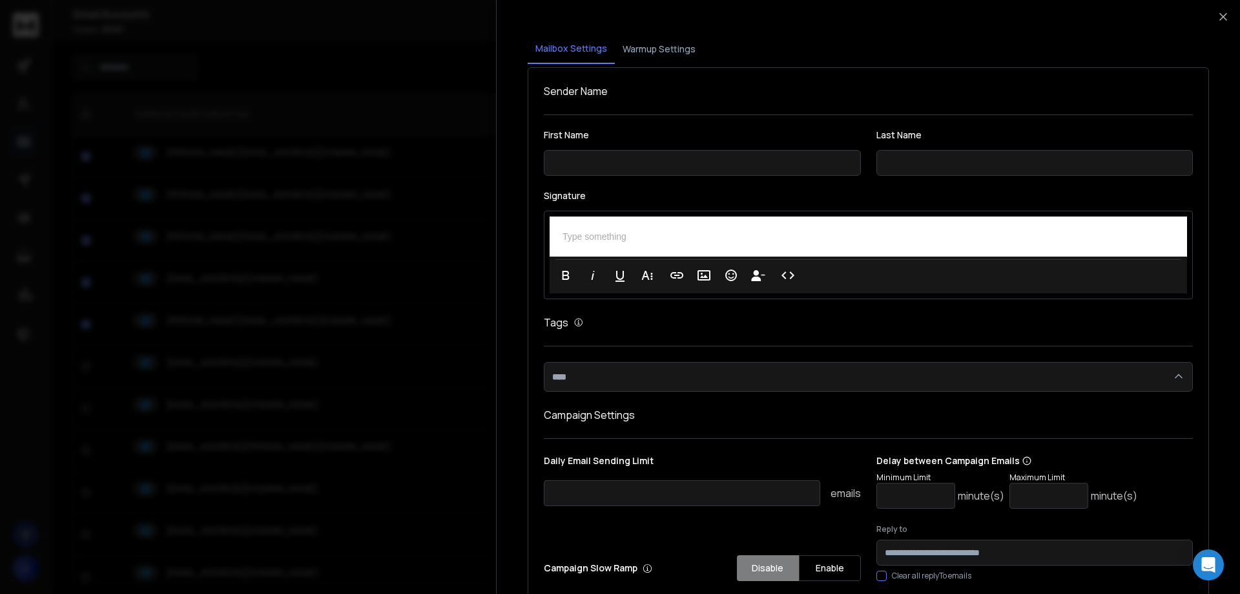
click at [604, 152] on input "text" at bounding box center [702, 163] width 317 height 26
type input "******"
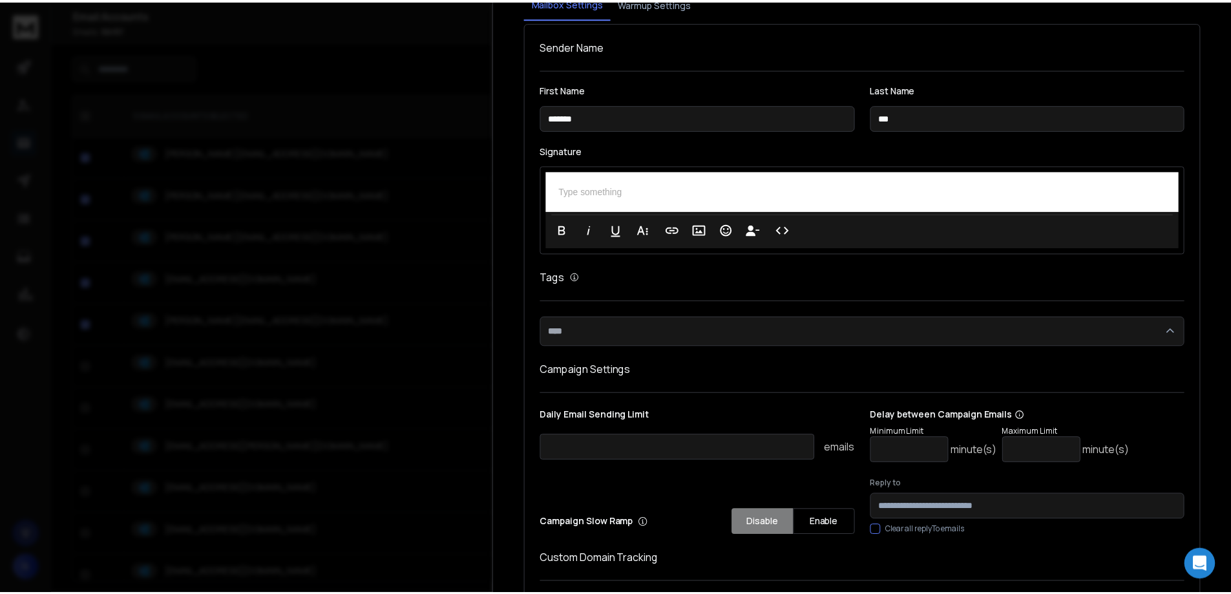
scroll to position [129, 0]
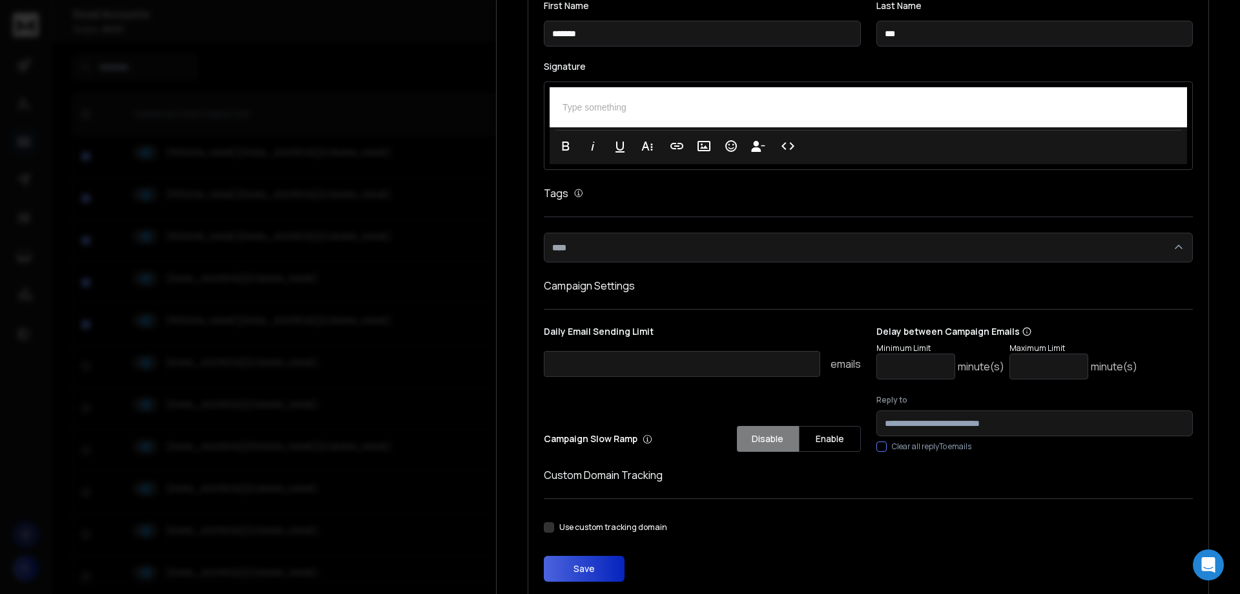
type input "***"
click at [571, 565] on button "Save" at bounding box center [584, 569] width 81 height 26
